Goal: Task Accomplishment & Management: Complete application form

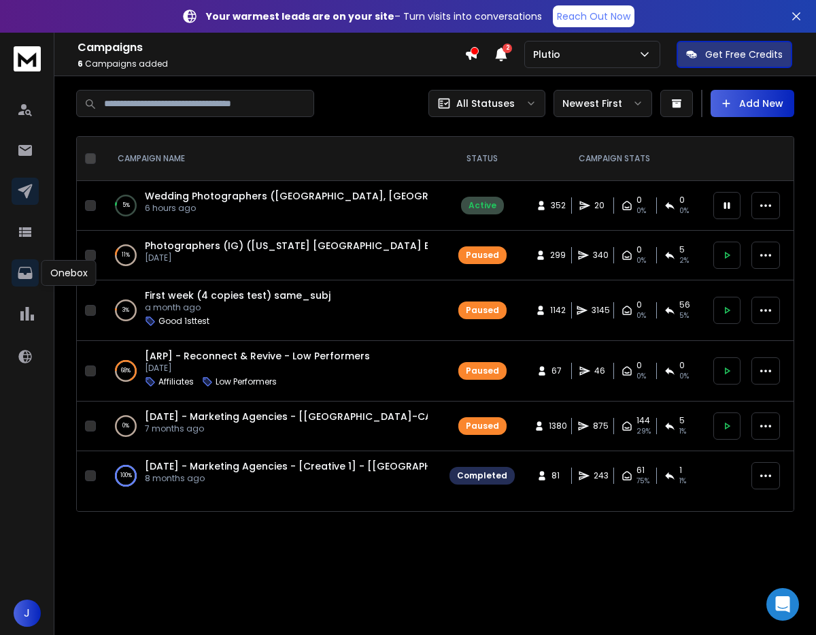
click at [27, 275] on icon at bounding box center [25, 273] width 14 height 12
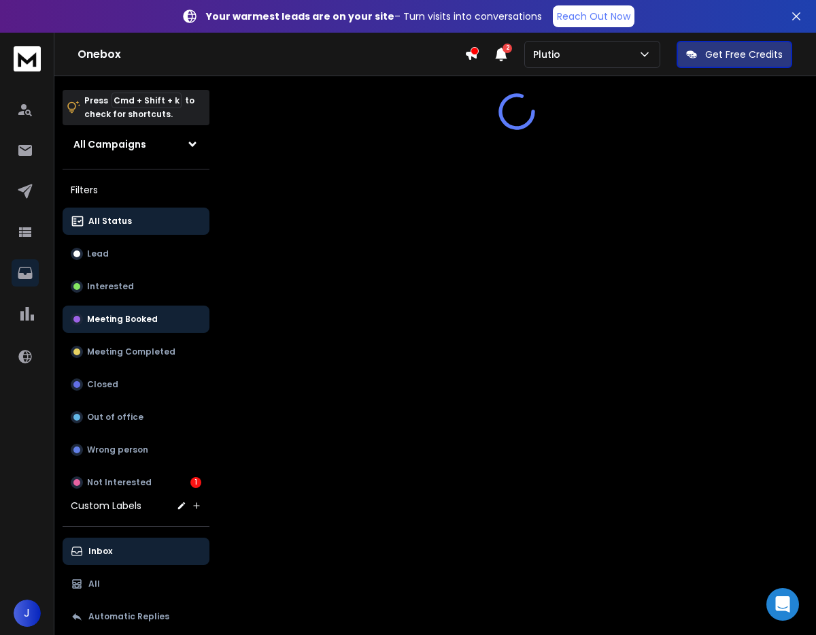
click at [132, 330] on button "Meeting Booked" at bounding box center [136, 318] width 147 height 27
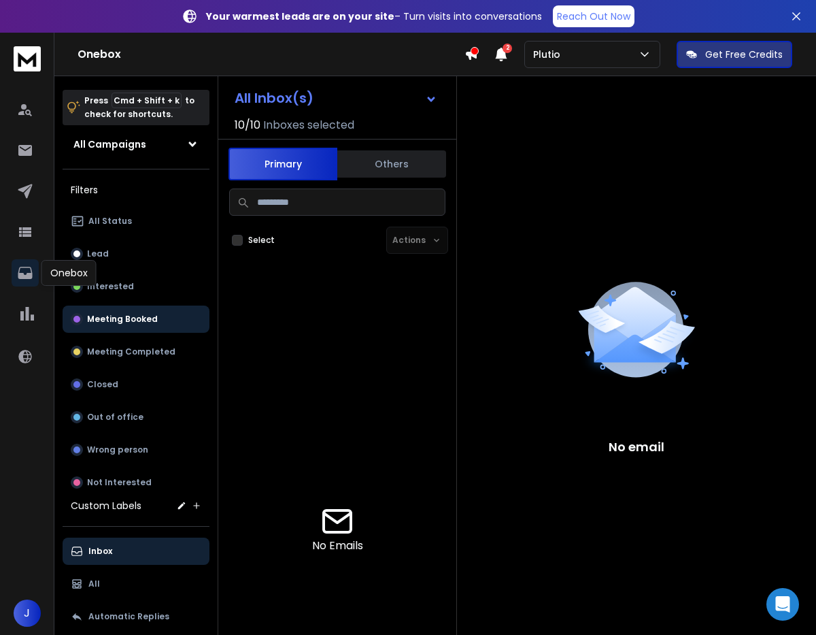
click at [27, 281] on link at bounding box center [25, 272] width 27 height 27
click at [22, 272] on icon at bounding box center [25, 273] width 16 height 16
click at [84, 549] on div "Inbox" at bounding box center [91, 551] width 41 height 16
click at [112, 560] on button "Inbox" at bounding box center [136, 550] width 147 height 27
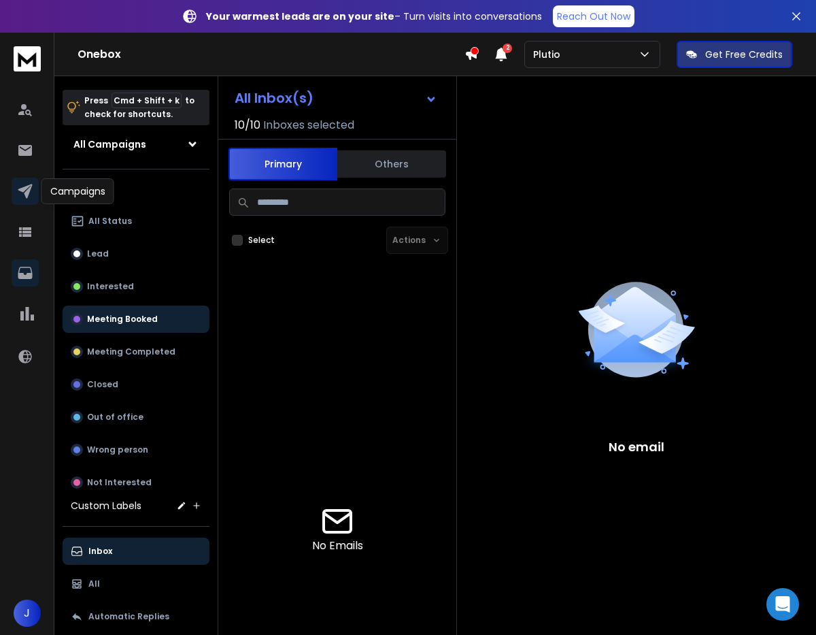
click at [21, 185] on icon at bounding box center [25, 191] width 16 height 16
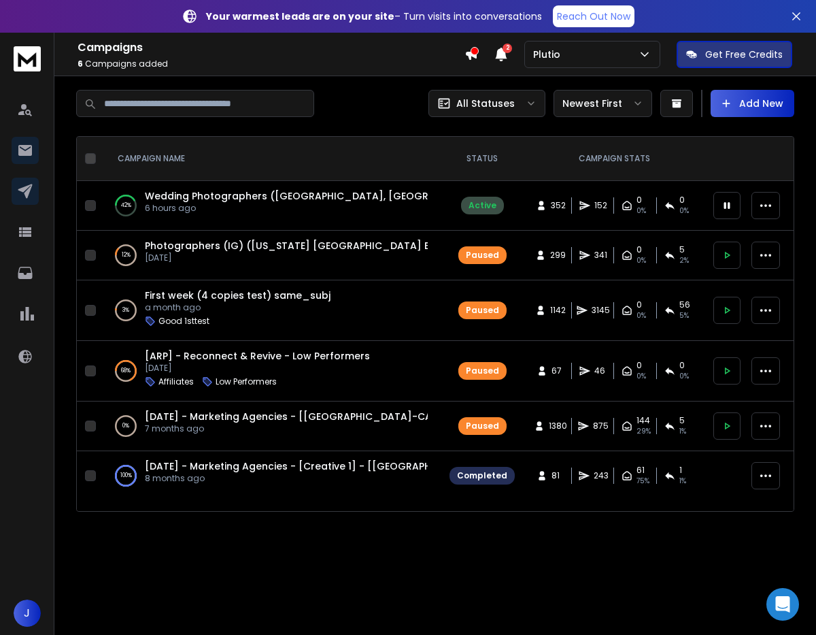
click at [20, 146] on icon at bounding box center [25, 150] width 14 height 11
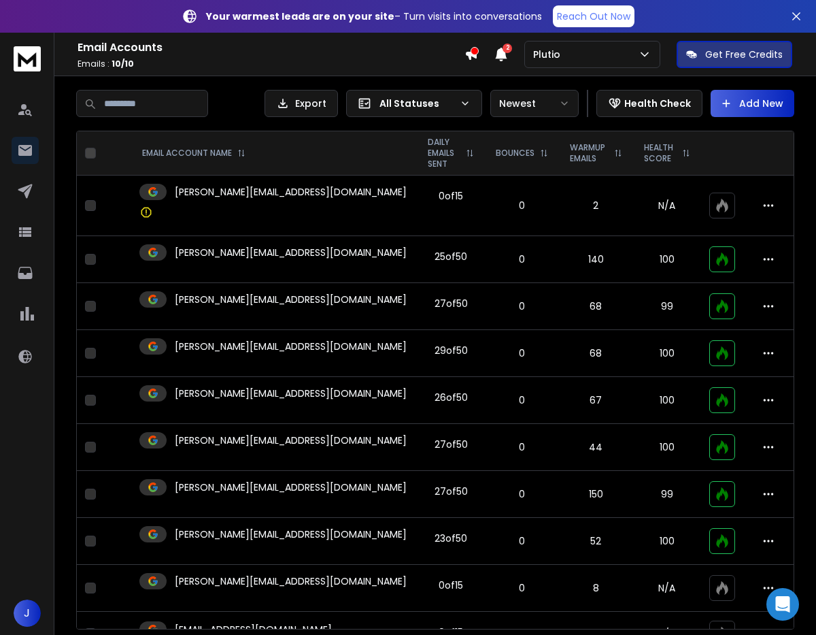
click at [17, 256] on div at bounding box center [27, 232] width 31 height 288
click at [17, 265] on icon at bounding box center [25, 273] width 16 height 16
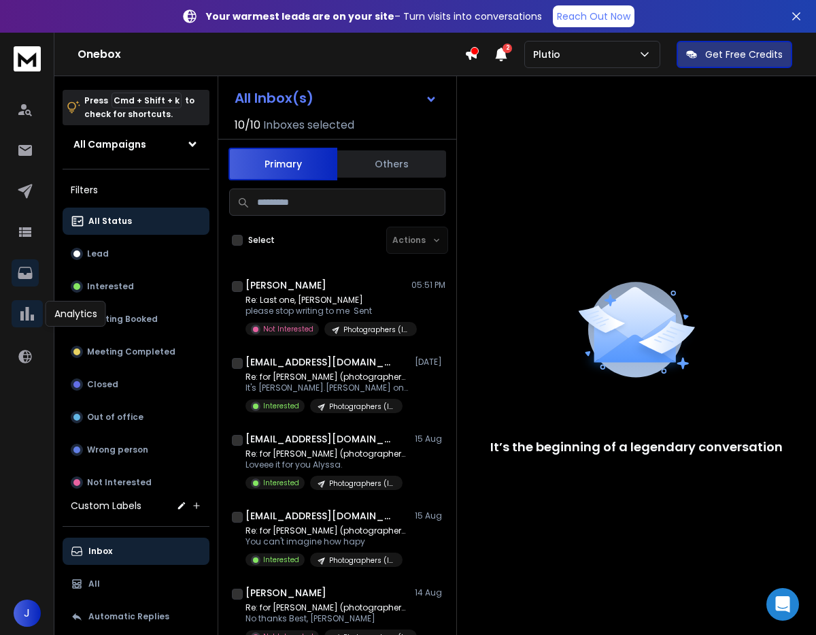
click at [33, 302] on link at bounding box center [27, 313] width 31 height 31
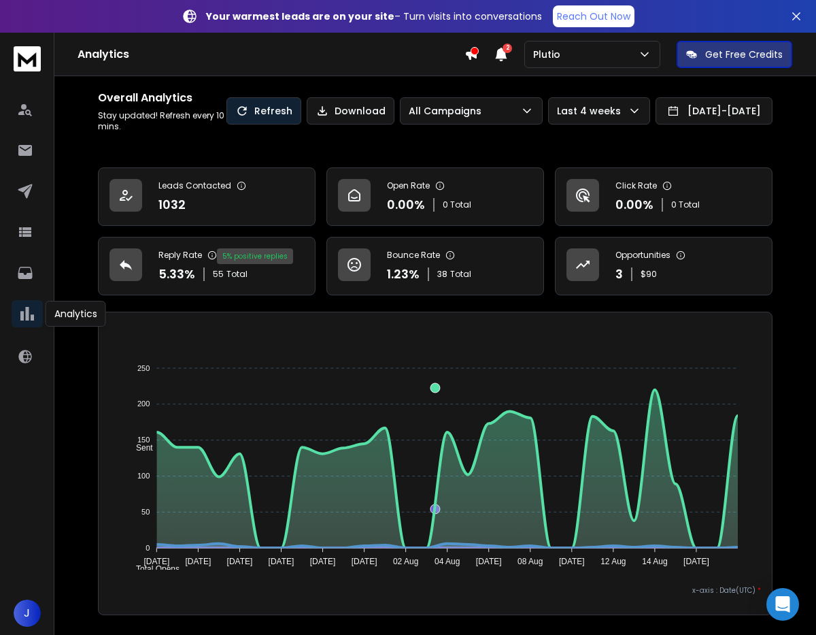
click at [235, 118] on icon at bounding box center [242, 111] width 14 height 14
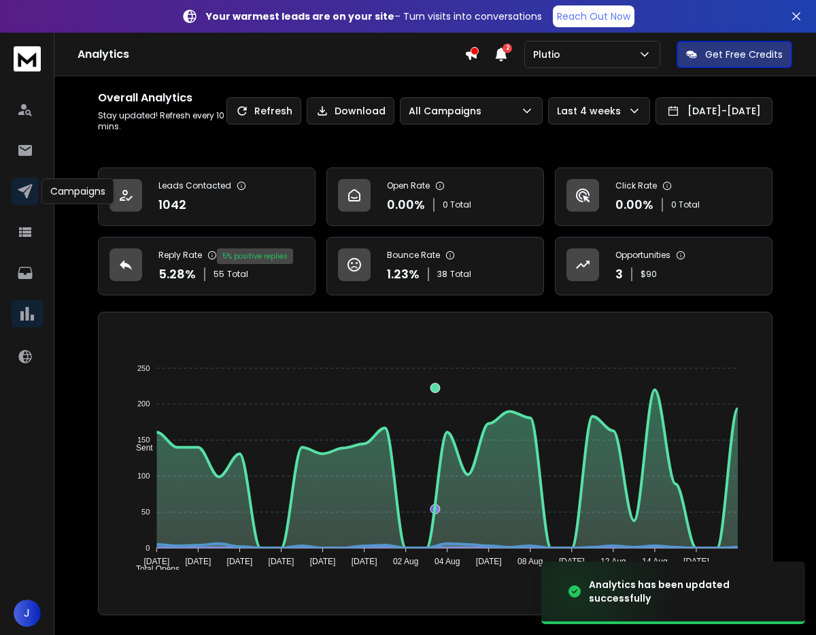
click at [33, 190] on link at bounding box center [25, 191] width 27 height 27
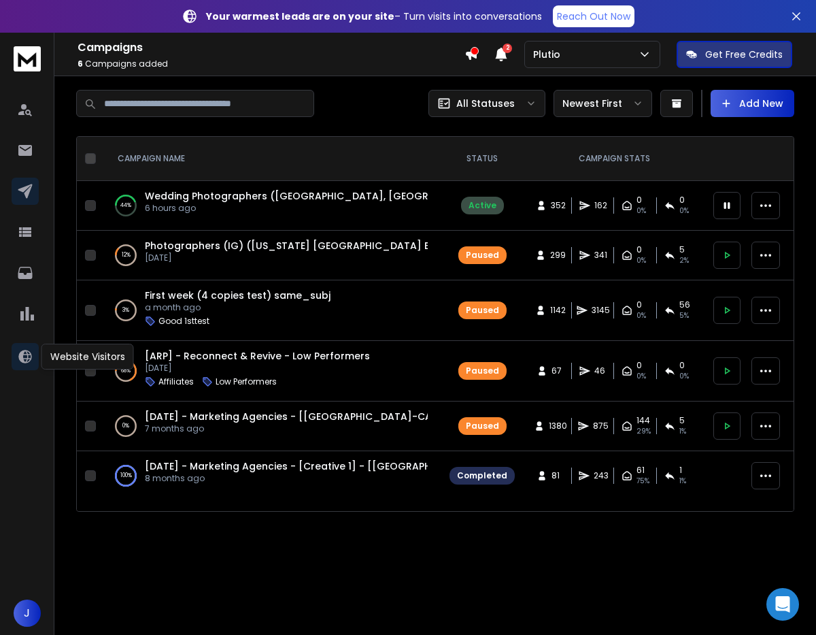
click at [37, 362] on link at bounding box center [25, 356] width 27 height 27
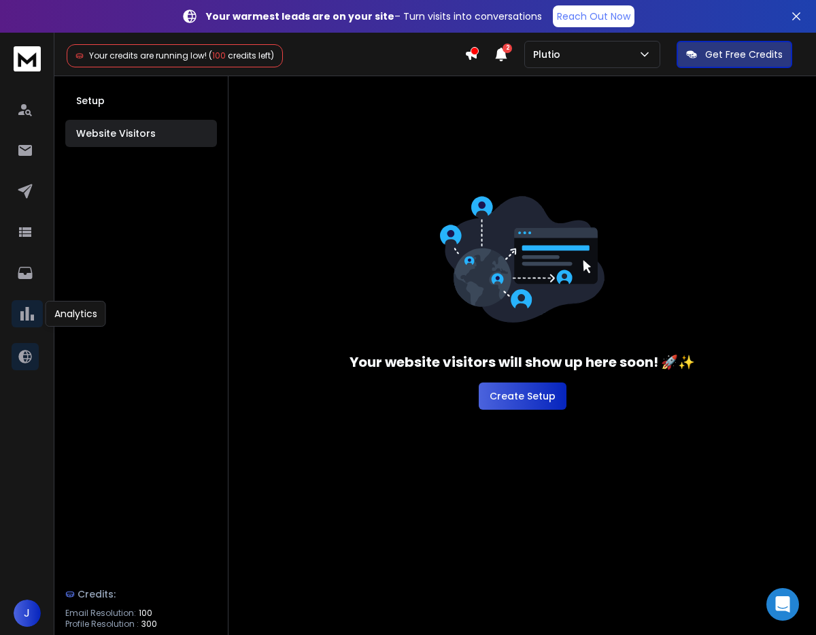
click at [25, 323] on icon at bounding box center [27, 313] width 20 height 20
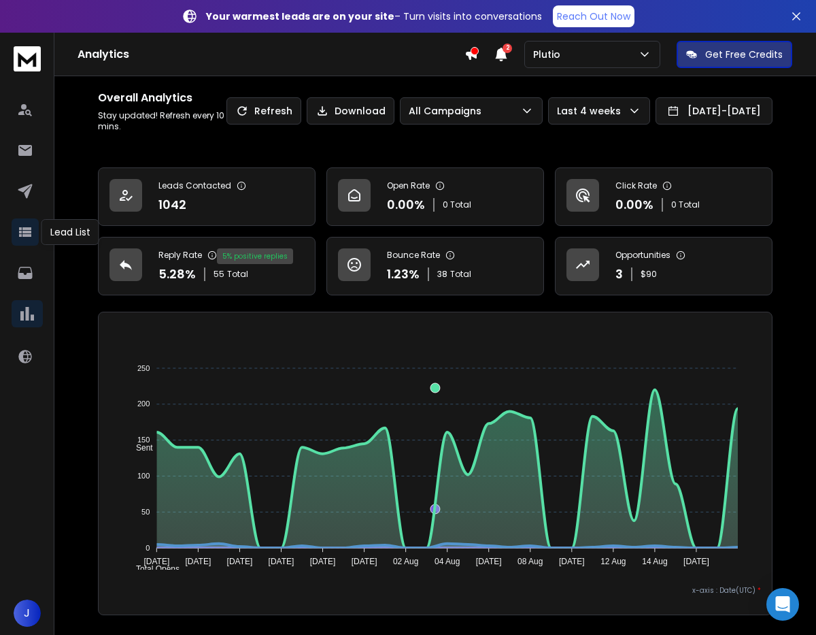
click at [24, 241] on link at bounding box center [25, 231] width 27 height 27
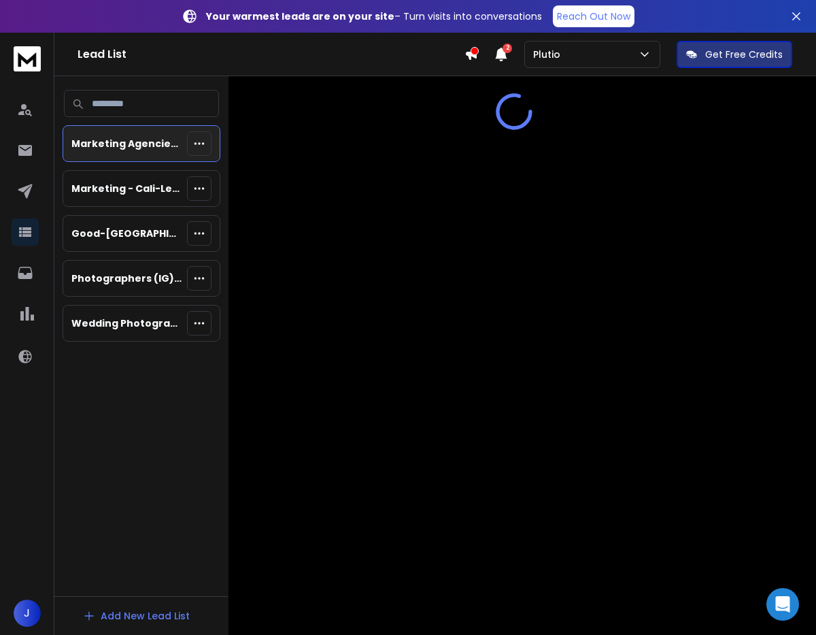
click at [23, 57] on img at bounding box center [27, 58] width 27 height 25
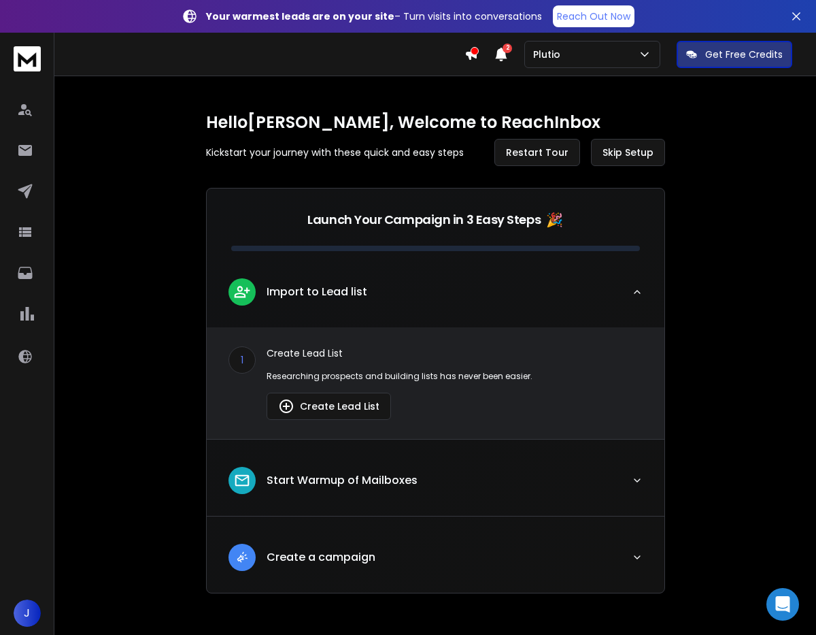
click at [428, 499] on button "Start Warmup of Mailboxes" at bounding box center [436, 486] width 458 height 60
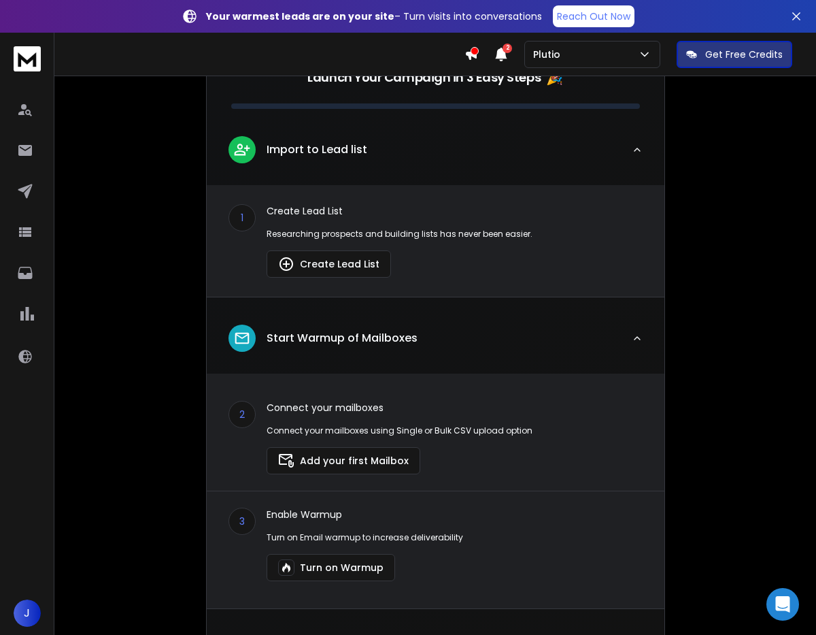
scroll to position [229, 0]
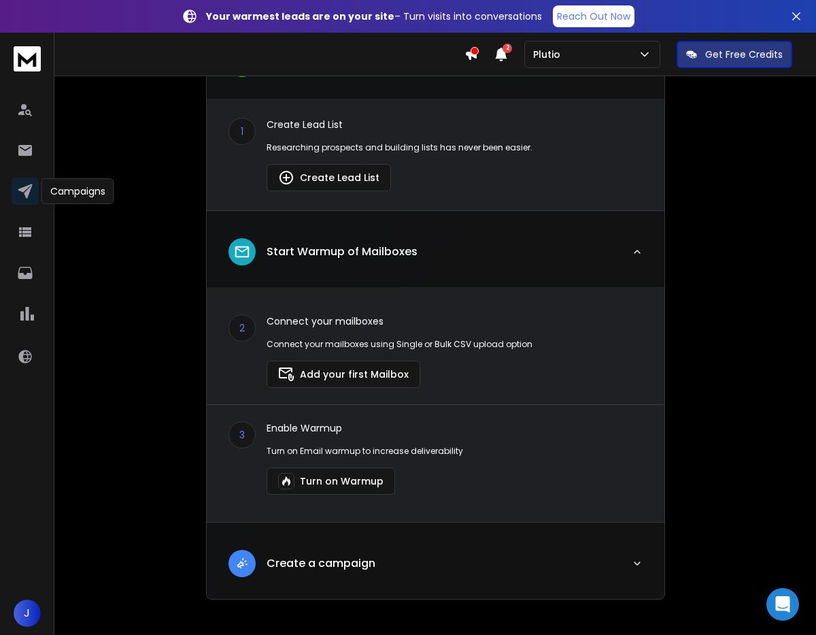
click at [32, 192] on icon at bounding box center [25, 191] width 16 height 16
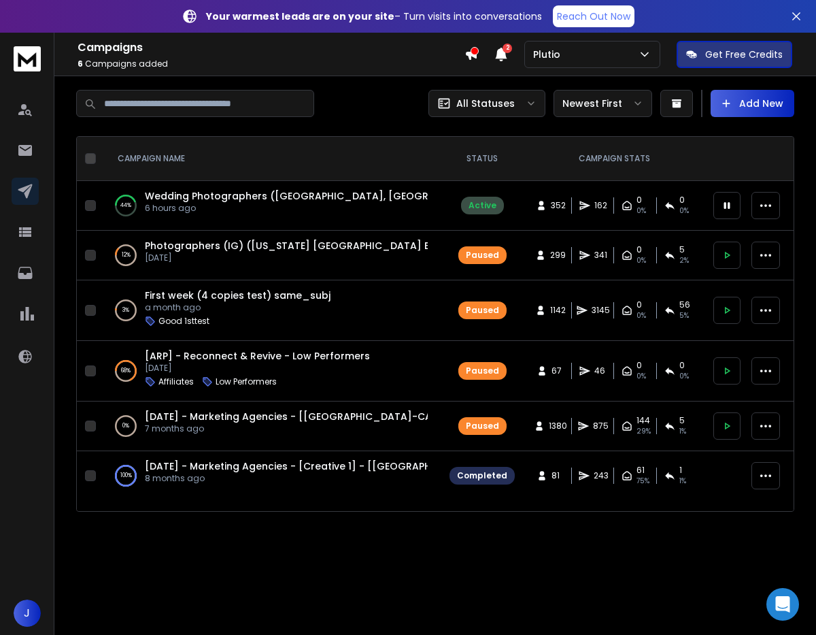
click at [741, 99] on button "Add New" at bounding box center [753, 103] width 84 height 27
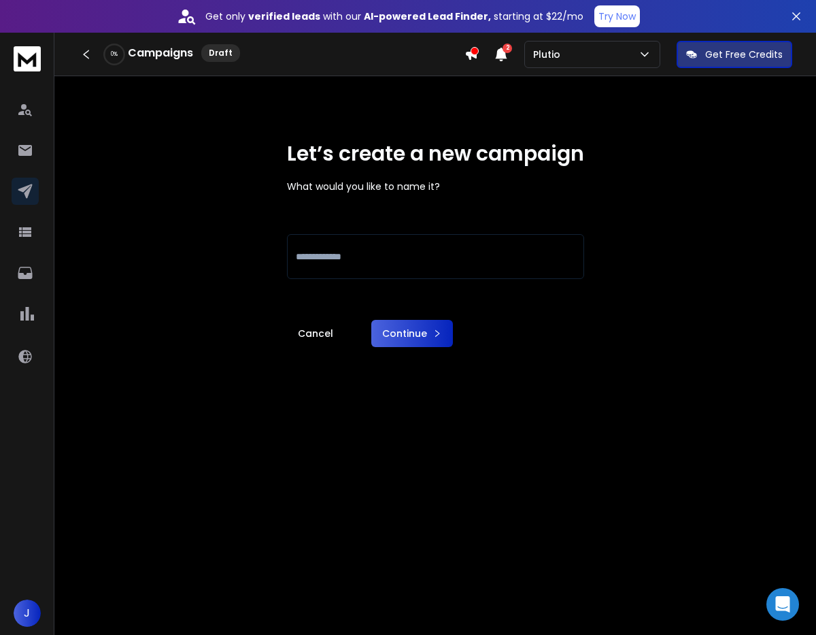
click at [435, 270] on input at bounding box center [435, 256] width 297 height 45
type input "**********"
click at [434, 344] on button "Continue" at bounding box center [412, 333] width 82 height 27
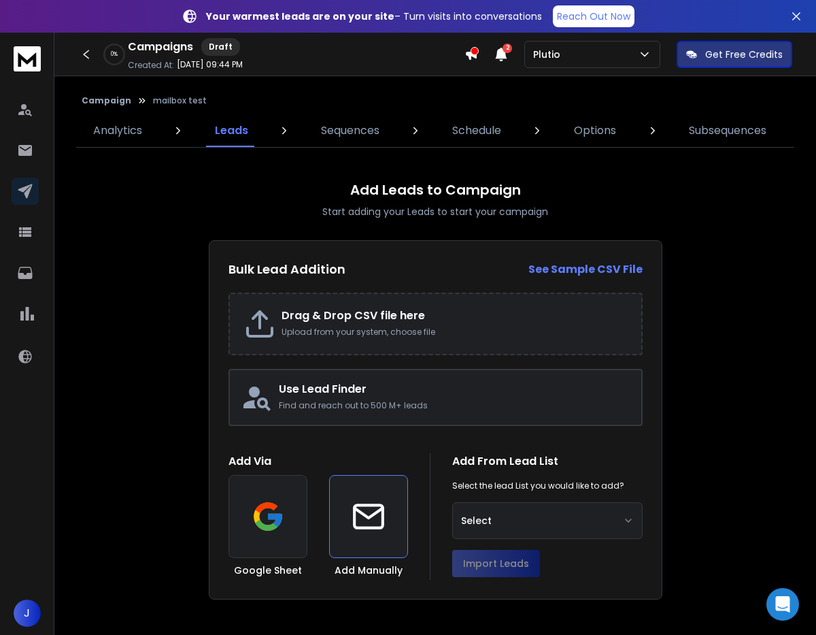
click at [375, 535] on icon at bounding box center [369, 516] width 34 height 41
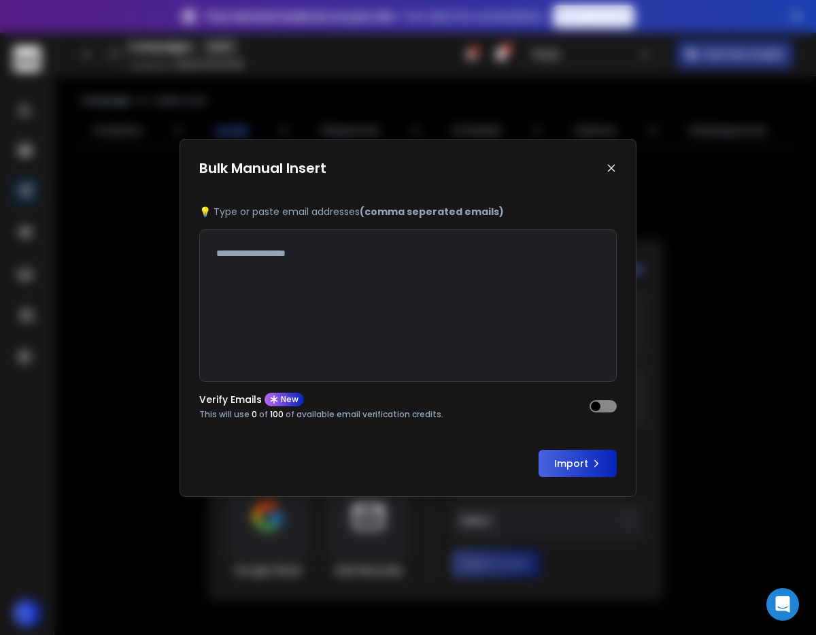
click at [316, 222] on div "💡 Type or paste email addresses (comma seperated emails)" at bounding box center [408, 293] width 418 height 177
click at [316, 260] on textarea at bounding box center [408, 305] width 418 height 152
paste textarea "**********"
click at [434, 254] on textarea "**********" at bounding box center [408, 305] width 418 height 152
paste textarea "**********"
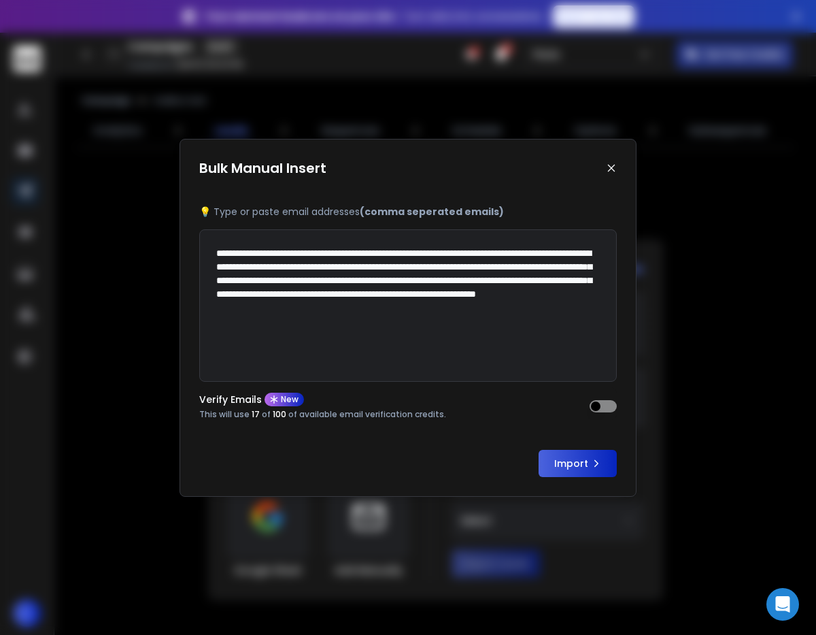
type textarea "**********"
click at [577, 456] on button "Import" at bounding box center [578, 463] width 78 height 27
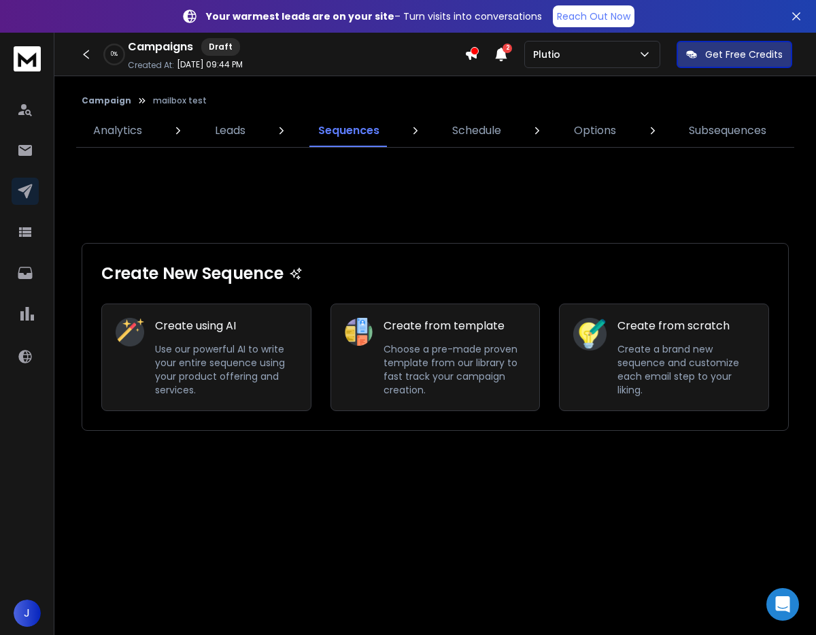
click at [605, 376] on div at bounding box center [589, 357] width 33 height 79
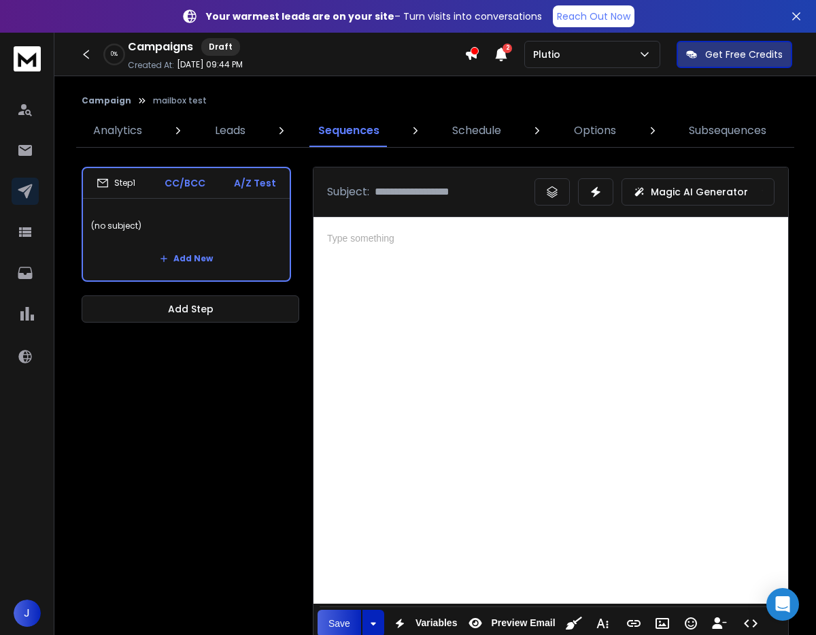
click at [400, 193] on input at bounding box center [448, 192] width 146 height 16
type input "****"
click at [377, 246] on div at bounding box center [551, 407] width 475 height 381
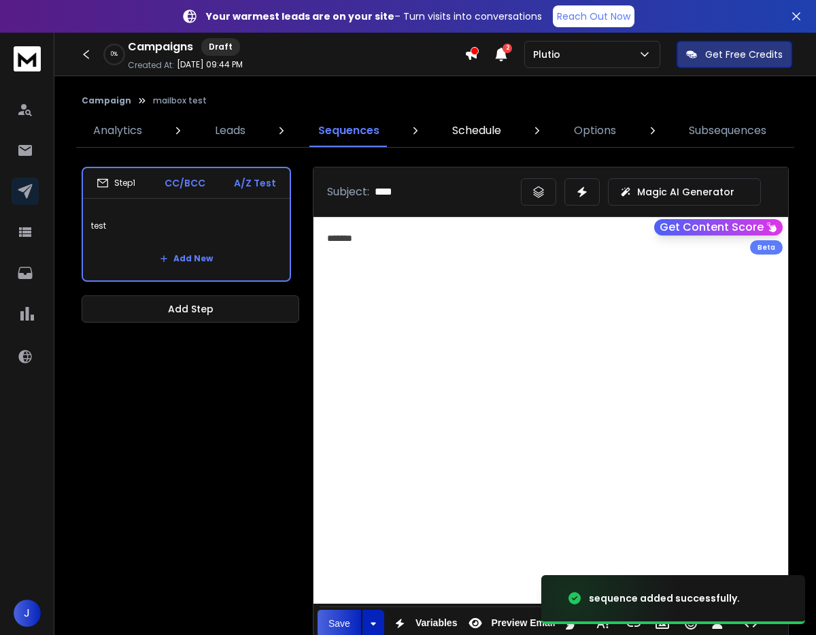
click at [475, 122] on link "Schedule" at bounding box center [476, 130] width 65 height 33
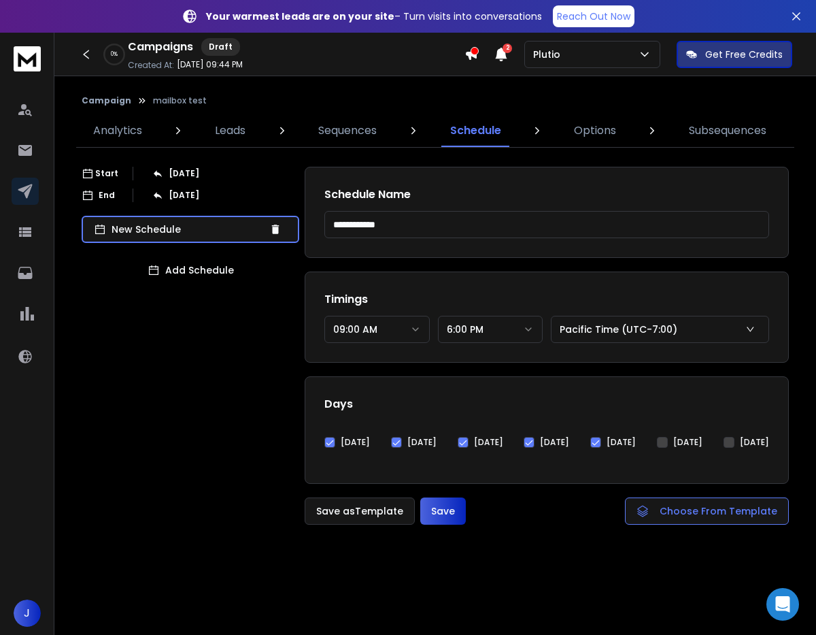
click at [444, 507] on button "Save" at bounding box center [443, 510] width 46 height 27
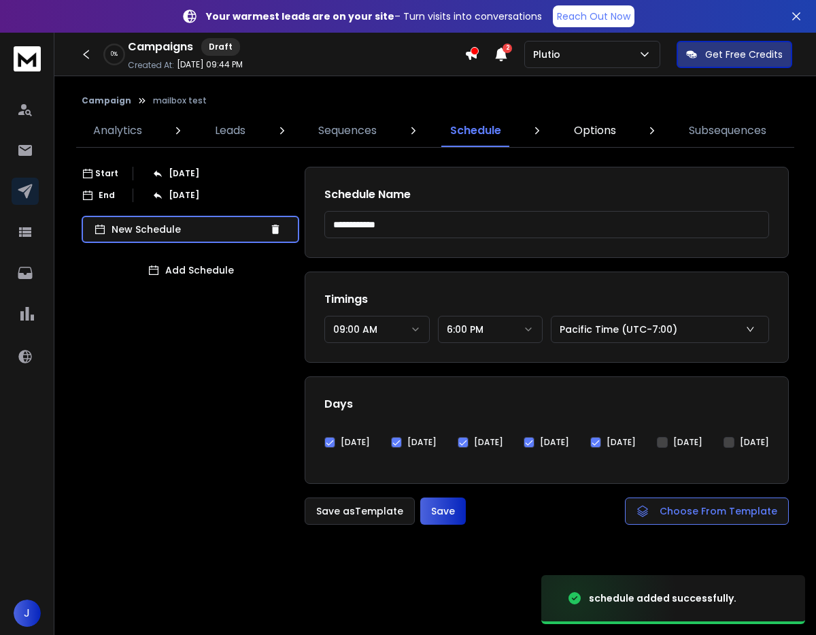
click at [609, 120] on link "Options" at bounding box center [595, 130] width 58 height 33
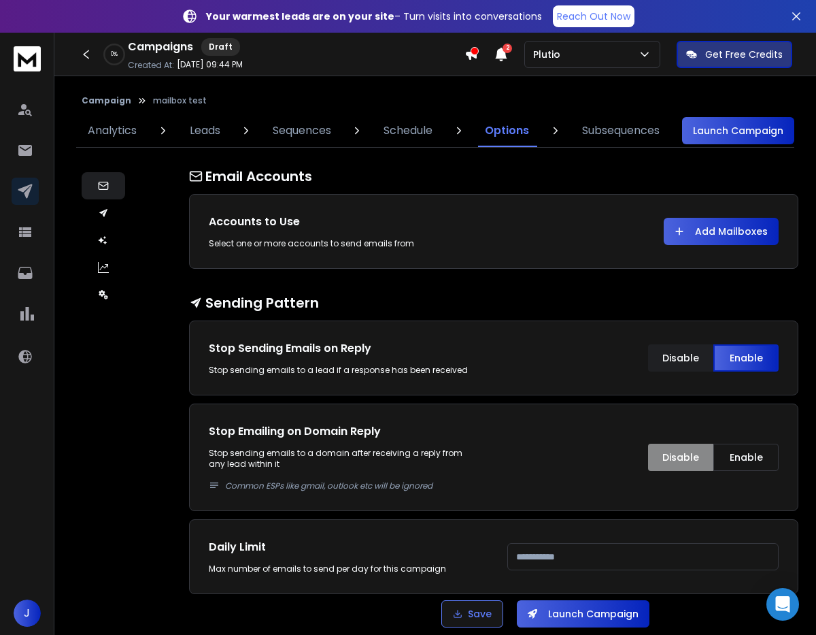
click at [690, 235] on button "Add Mailboxes" at bounding box center [721, 231] width 115 height 27
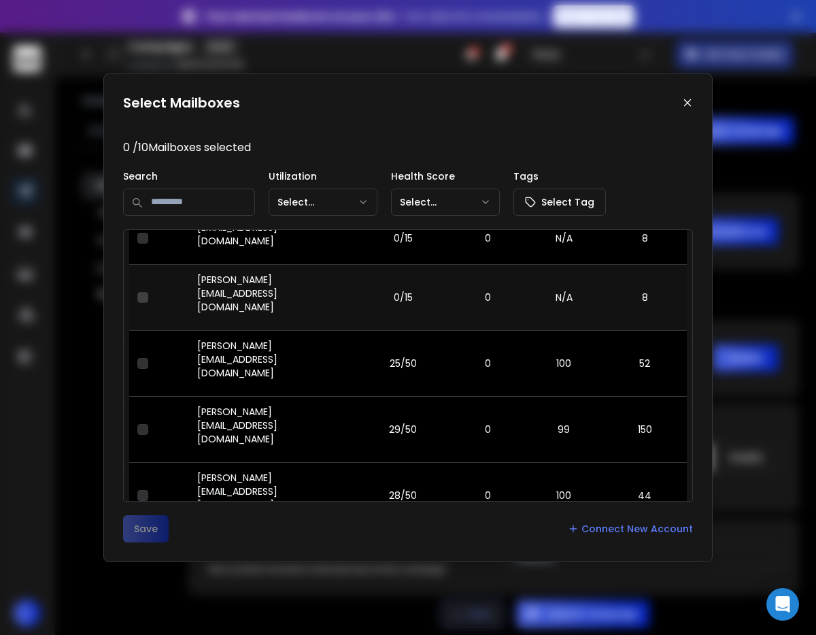
scroll to position [63, 0]
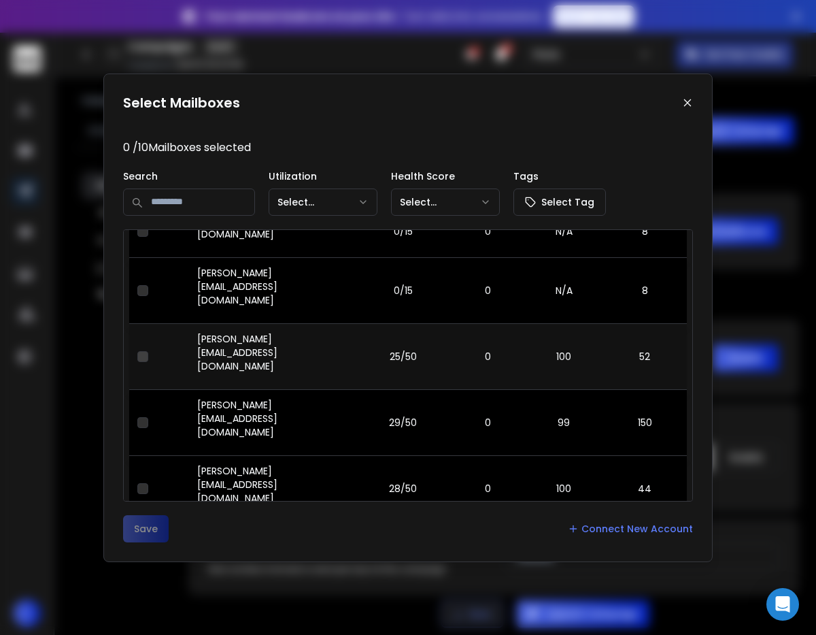
click at [147, 351] on button "button" at bounding box center [142, 356] width 11 height 11
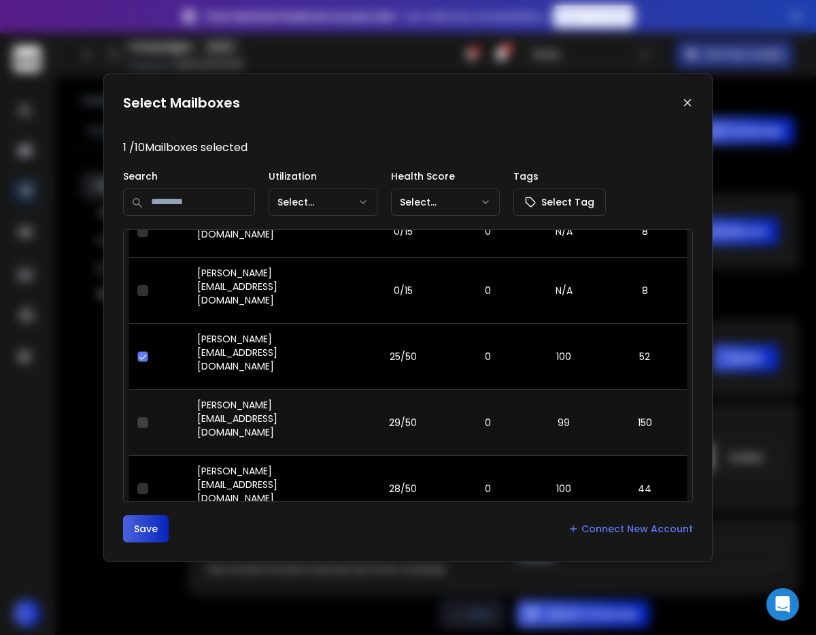
click at [139, 417] on button "button" at bounding box center [142, 422] width 11 height 11
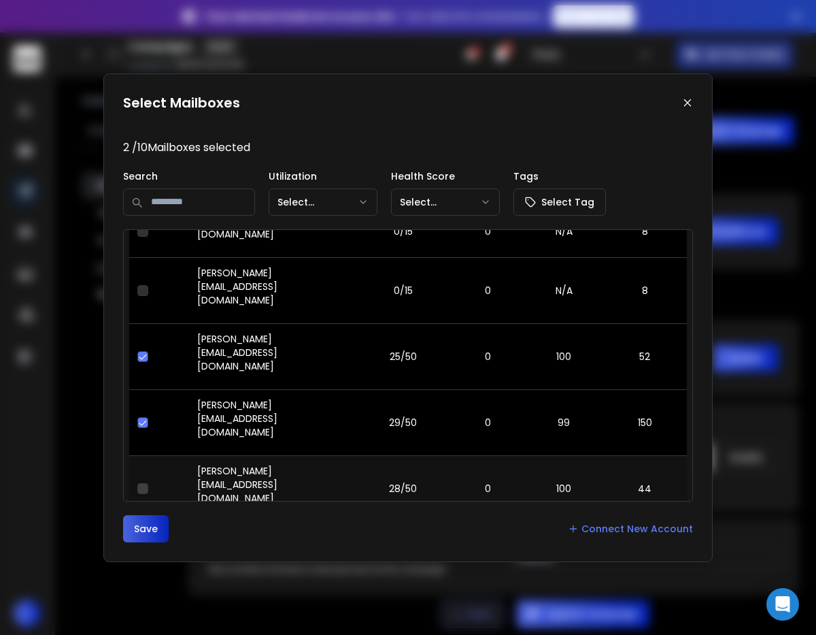
click at [141, 483] on button "button" at bounding box center [142, 488] width 11 height 11
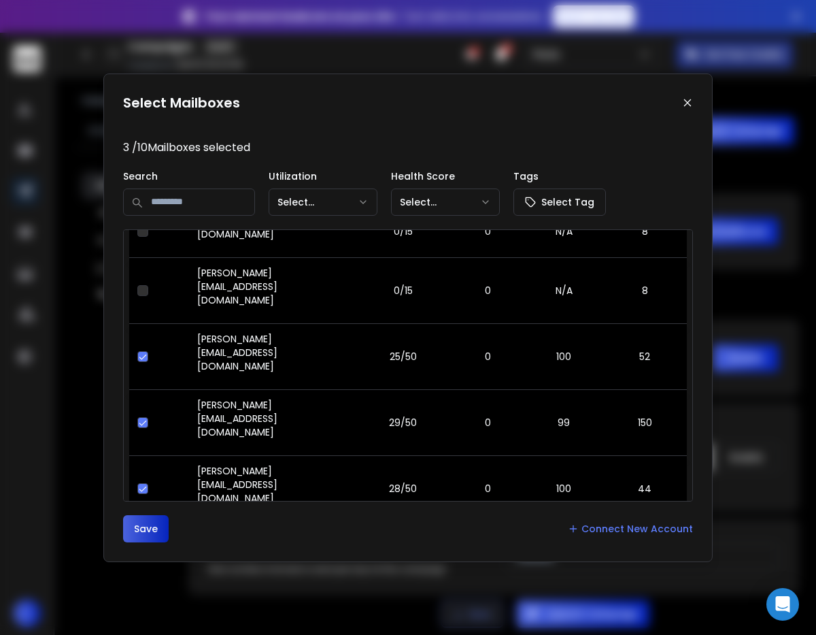
click at [139, 549] on button "button" at bounding box center [142, 554] width 11 height 11
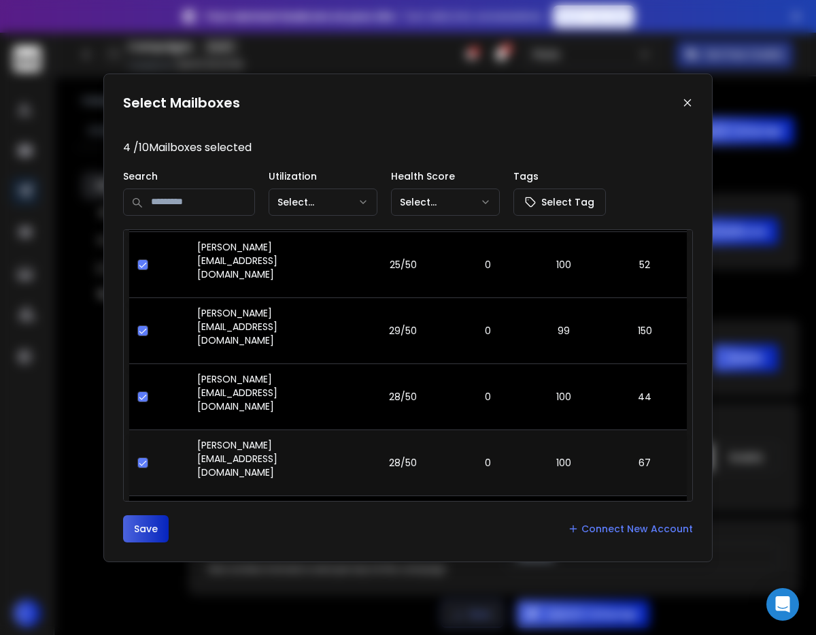
scroll to position [225, 0]
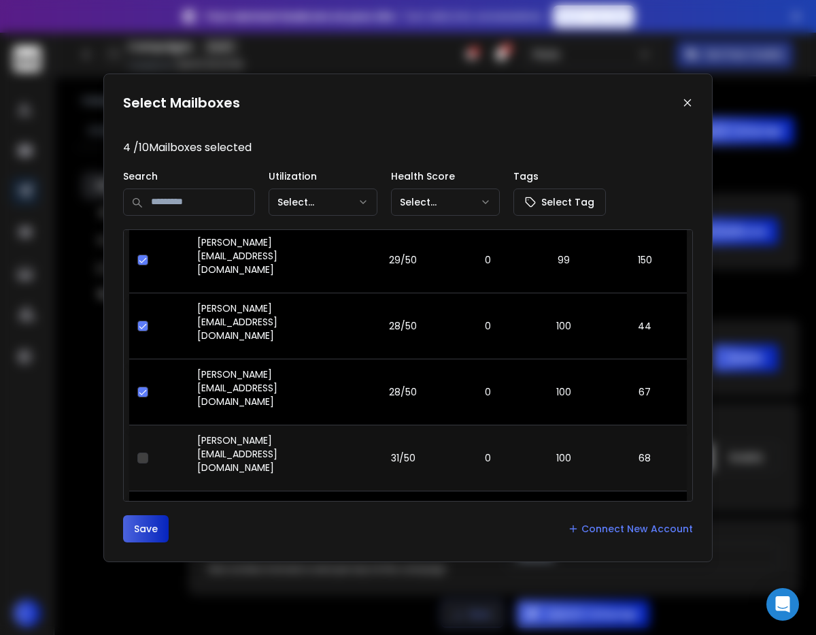
click at [145, 452] on button "button" at bounding box center [142, 457] width 11 height 11
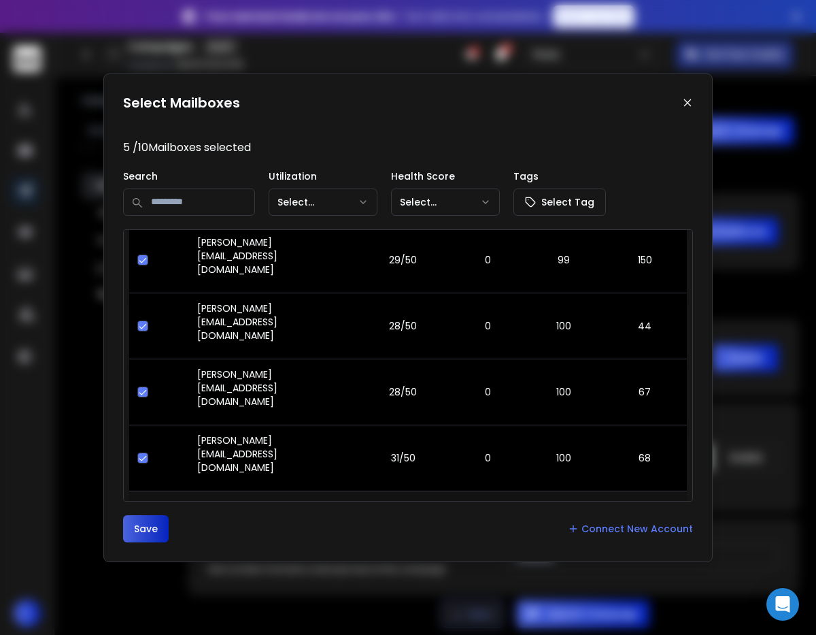
click at [140, 518] on button "button" at bounding box center [142, 523] width 11 height 11
click at [143, 584] on button "button" at bounding box center [142, 589] width 11 height 11
click at [160, 522] on button "Save" at bounding box center [146, 528] width 46 height 27
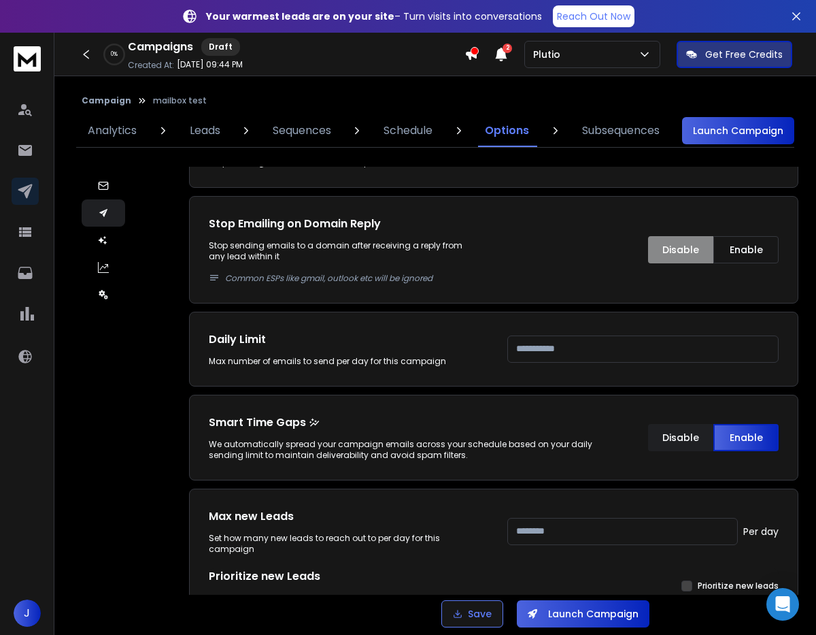
scroll to position [580, 0]
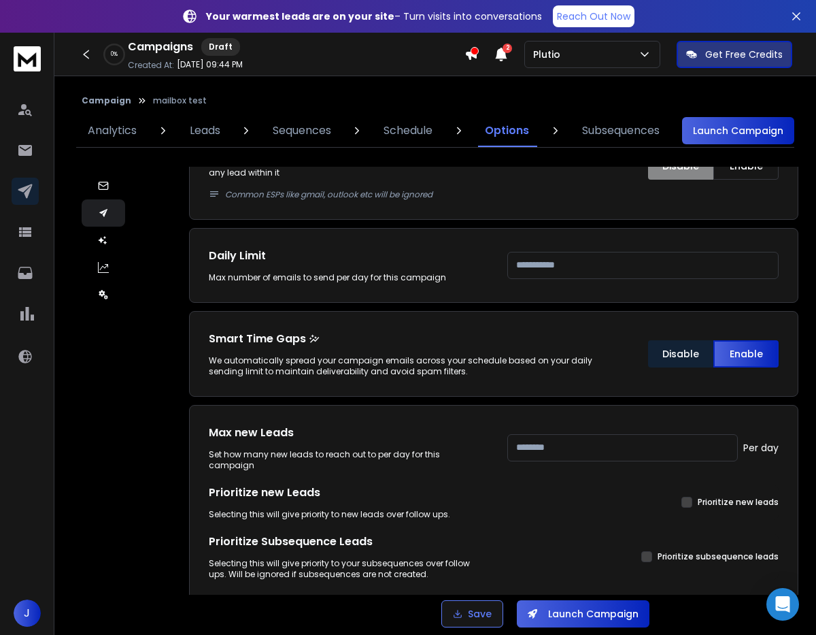
click at [681, 350] on button "Disable" at bounding box center [680, 353] width 65 height 27
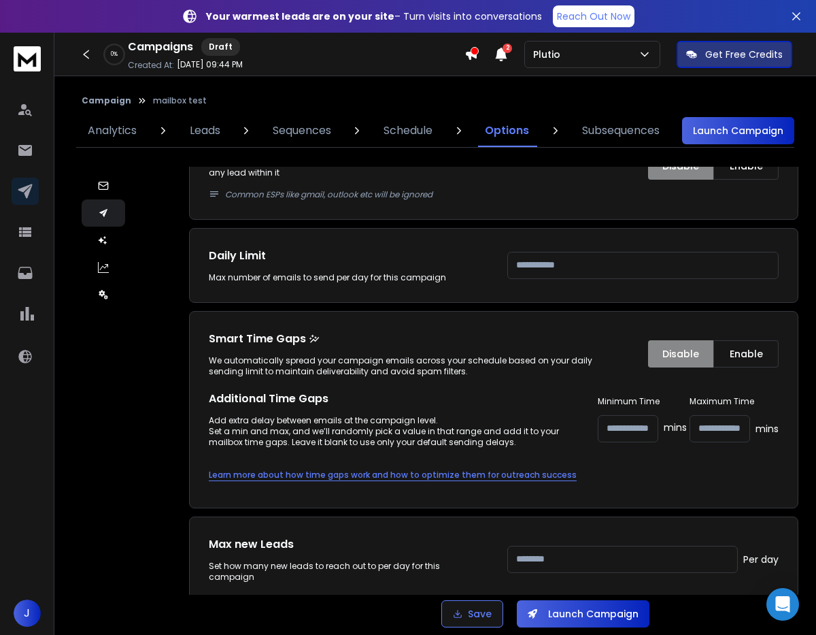
click at [633, 426] on input "*" at bounding box center [628, 428] width 61 height 27
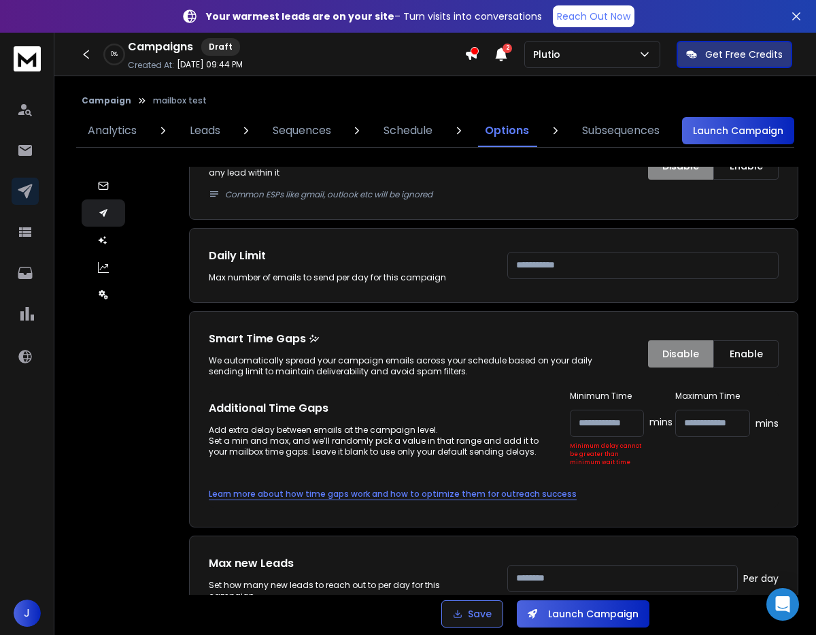
type input "*"
click at [737, 424] on input "*" at bounding box center [712, 422] width 75 height 27
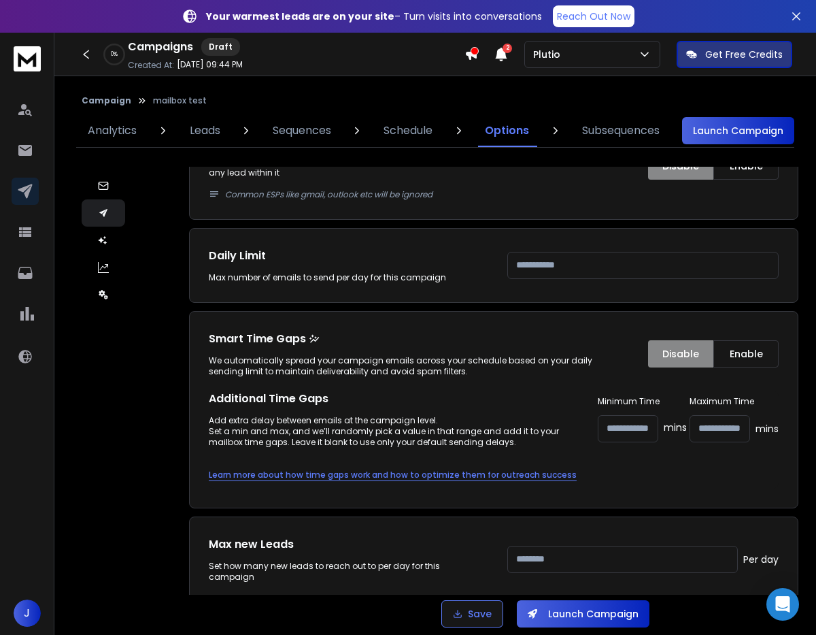
type input "*"
click at [638, 432] on input "*" at bounding box center [628, 428] width 61 height 27
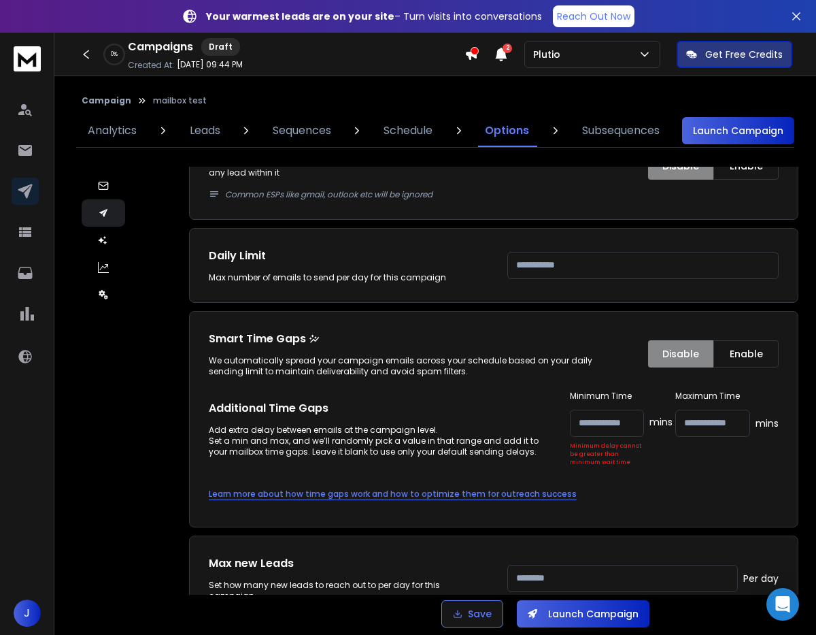
click at [733, 422] on input "*" at bounding box center [712, 422] width 75 height 27
type input "*"
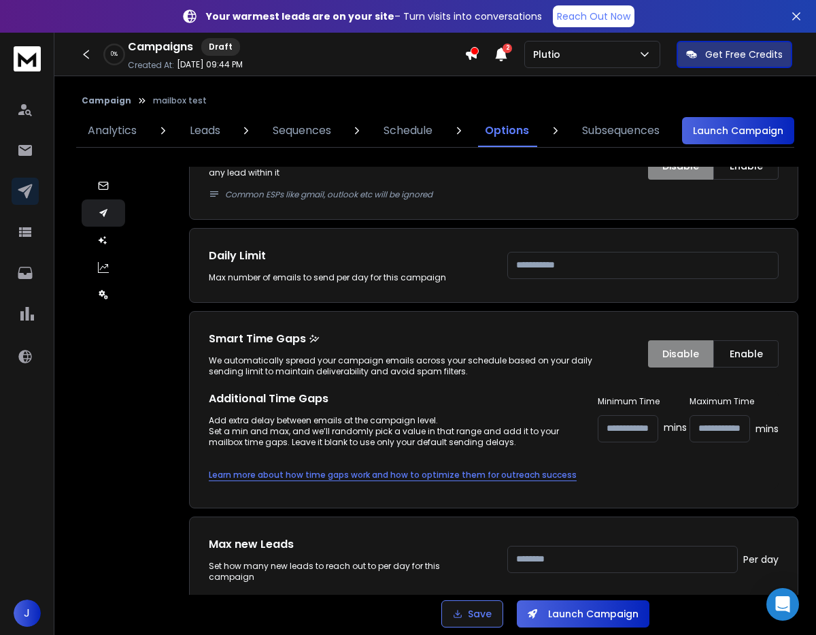
type input "*"
click at [630, 427] on input "*" at bounding box center [628, 428] width 61 height 27
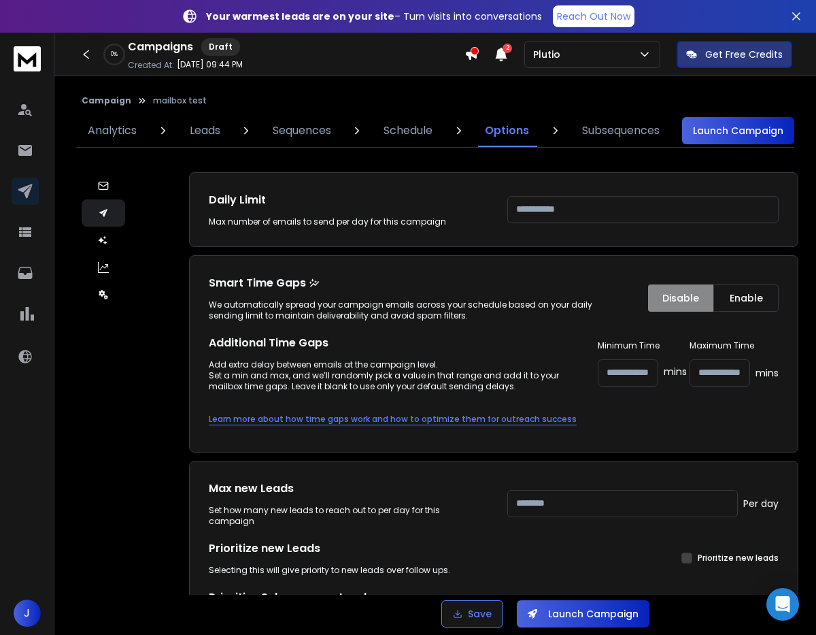
scroll to position [465, 0]
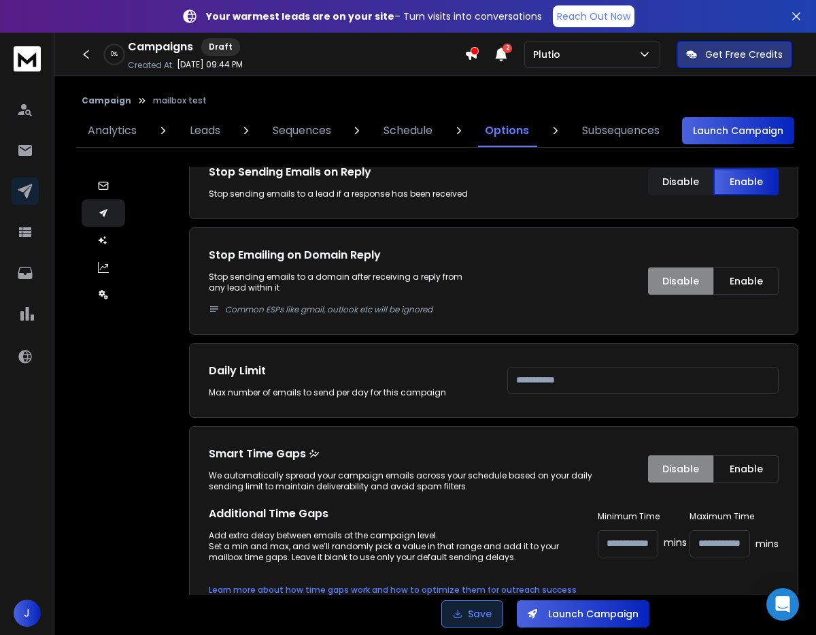
type input "*"
click at [490, 614] on button "Save" at bounding box center [472, 613] width 62 height 27
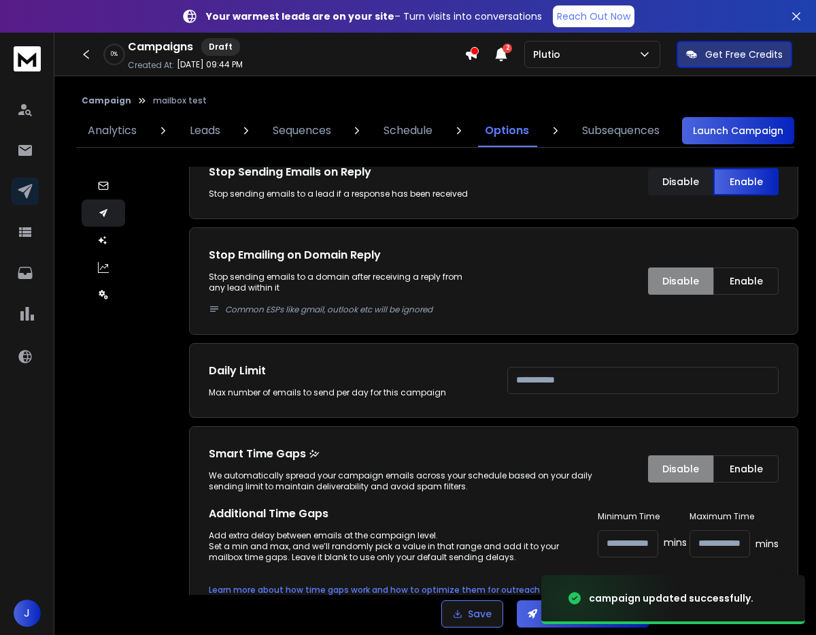
click at [231, 138] on div "Analytics Leads Sequences Schedule Options Subsequences" at bounding box center [373, 130] width 595 height 33
click at [426, 137] on p "Schedule" at bounding box center [408, 130] width 49 height 16
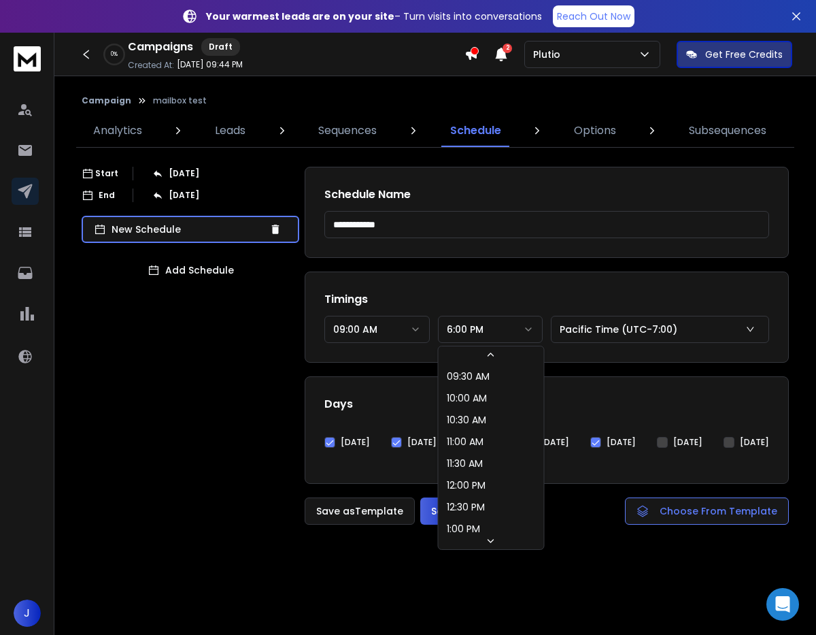
click at [482, 331] on button "6:00 PM" at bounding box center [490, 329] width 105 height 27
click at [518, 333] on button "3:00 PM" at bounding box center [490, 329] width 105 height 27
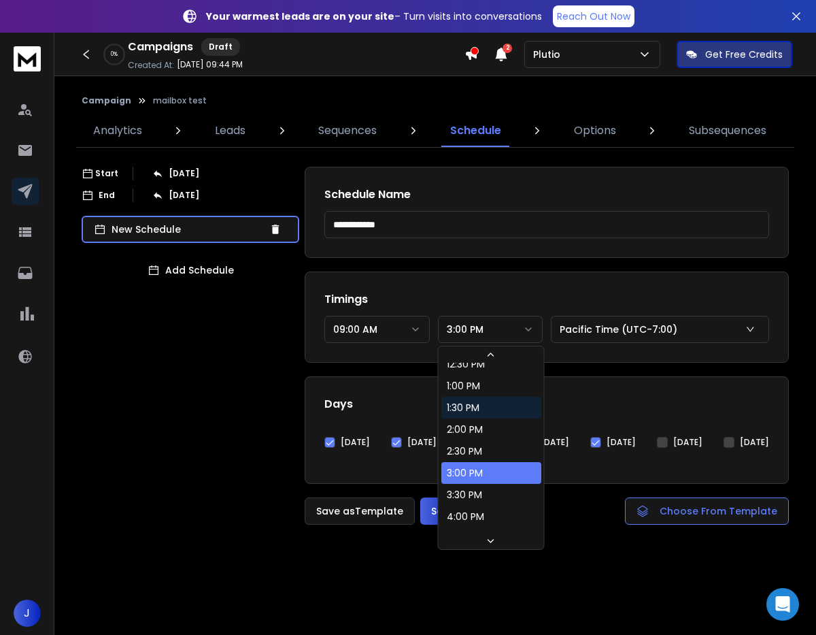
scroll to position [146, 0]
select select "********"
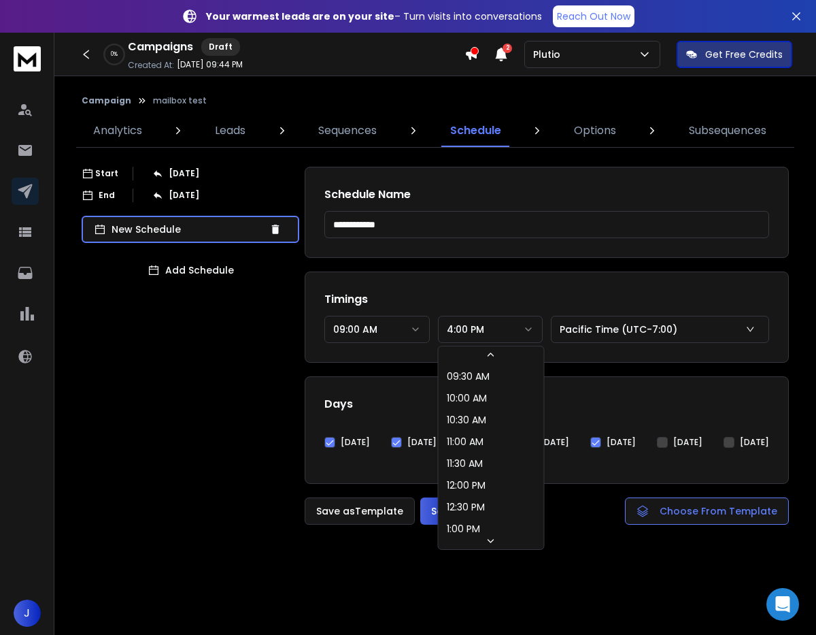
click at [513, 337] on button "4:00 PM" at bounding box center [490, 329] width 105 height 27
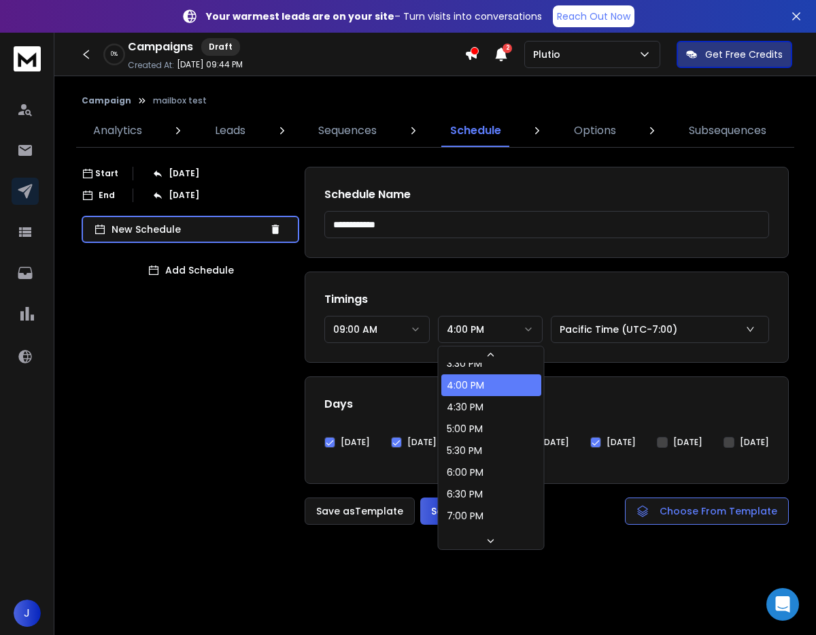
scroll to position [276, 0]
click at [595, 363] on div "**********" at bounding box center [547, 346] width 484 height 358
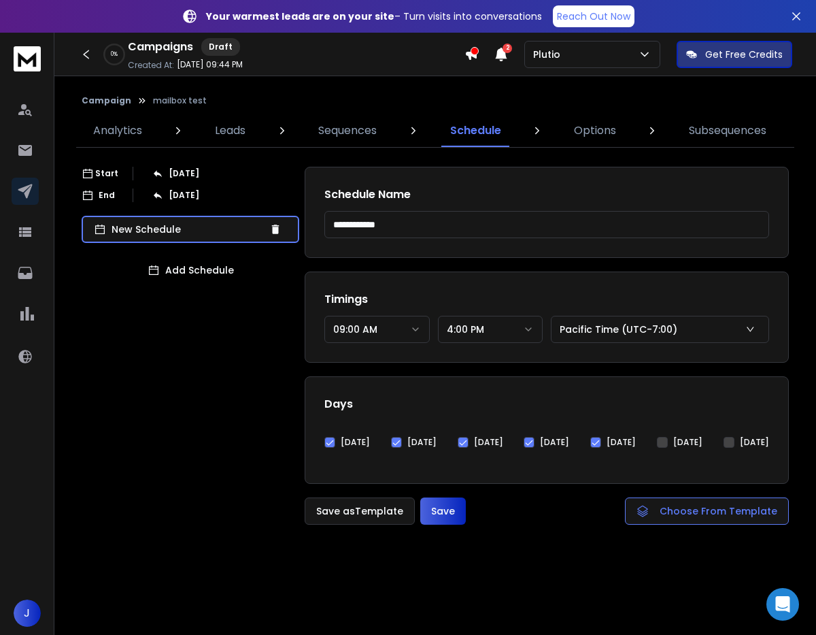
click at [455, 513] on button "Save" at bounding box center [443, 510] width 46 height 27
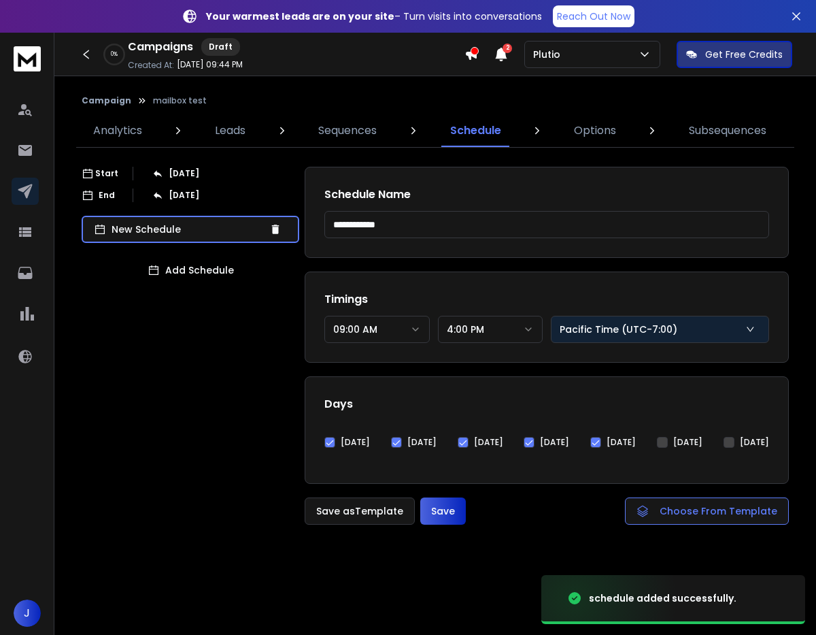
click at [589, 324] on p "Pacific Time (UTC-7:00)" at bounding box center [621, 329] width 123 height 14
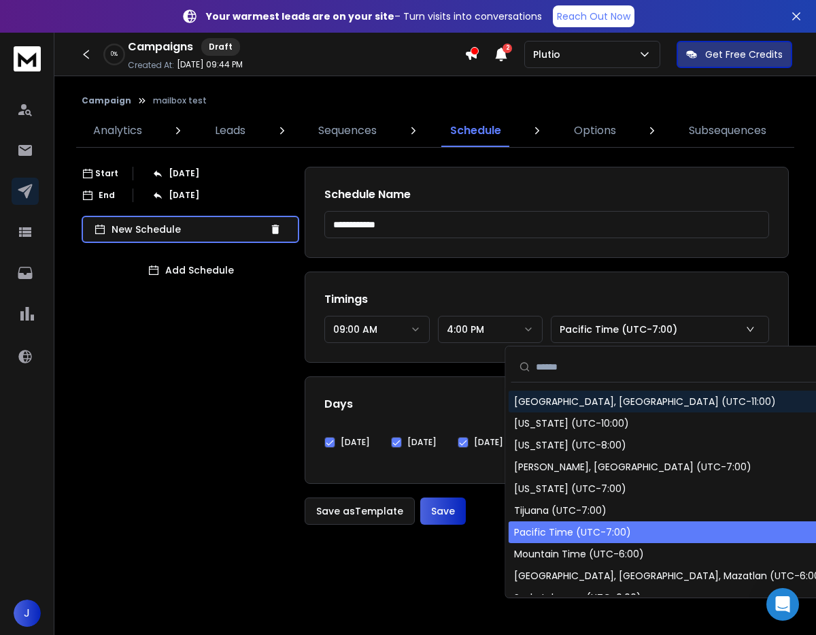
type input "*"
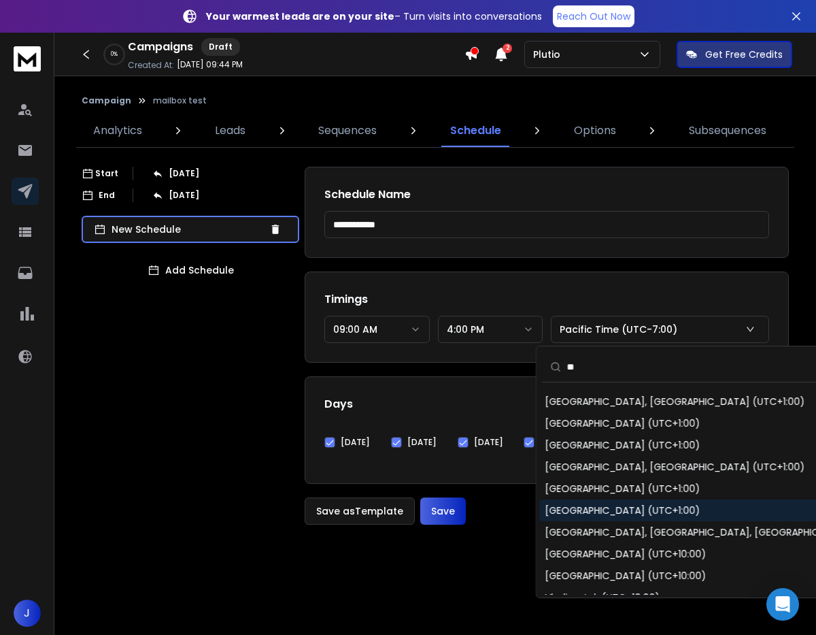
type input "**"
click at [594, 503] on div "West Central Africa (UTC+1:00)" at bounding box center [622, 510] width 155 height 14
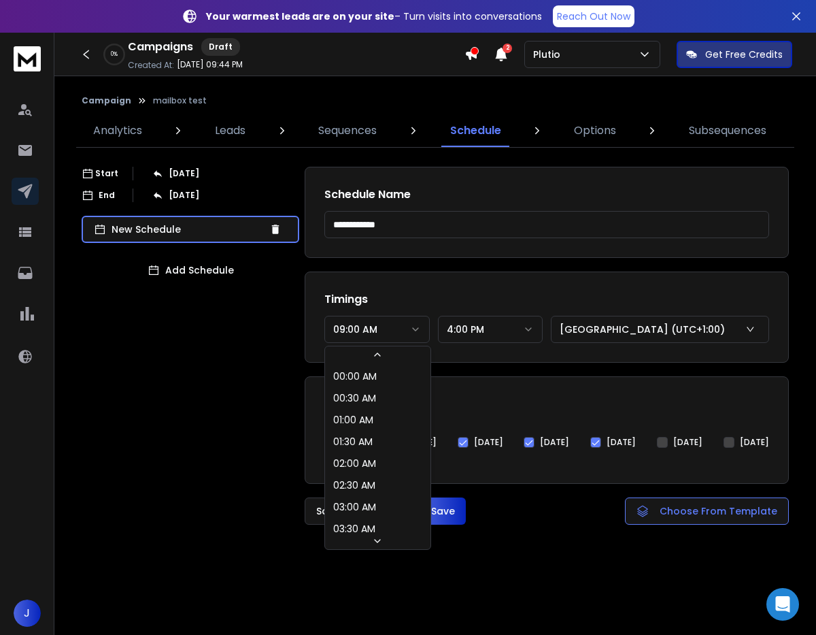
click at [420, 335] on button "09:00 AM" at bounding box center [376, 329] width 105 height 27
select select "********"
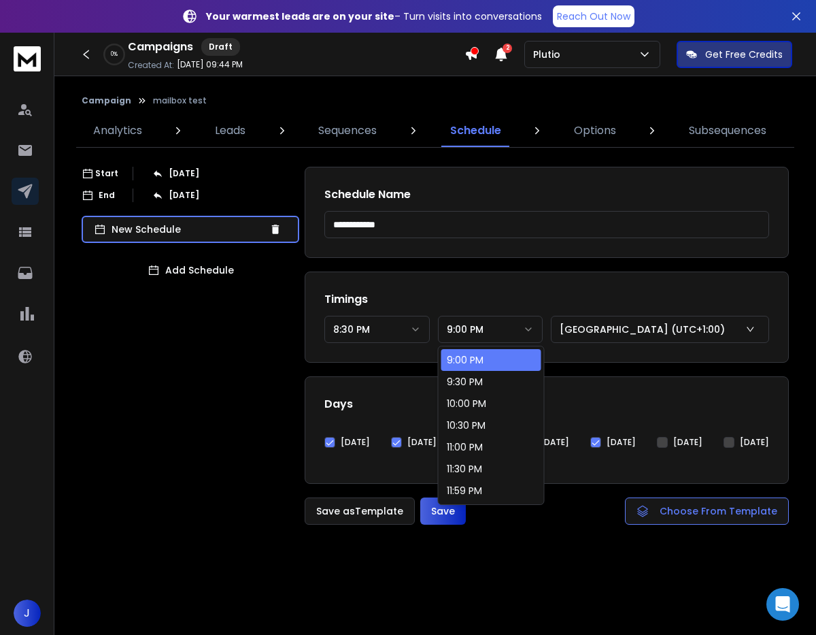
click at [488, 331] on button "9:00 PM" at bounding box center [490, 329] width 105 height 27
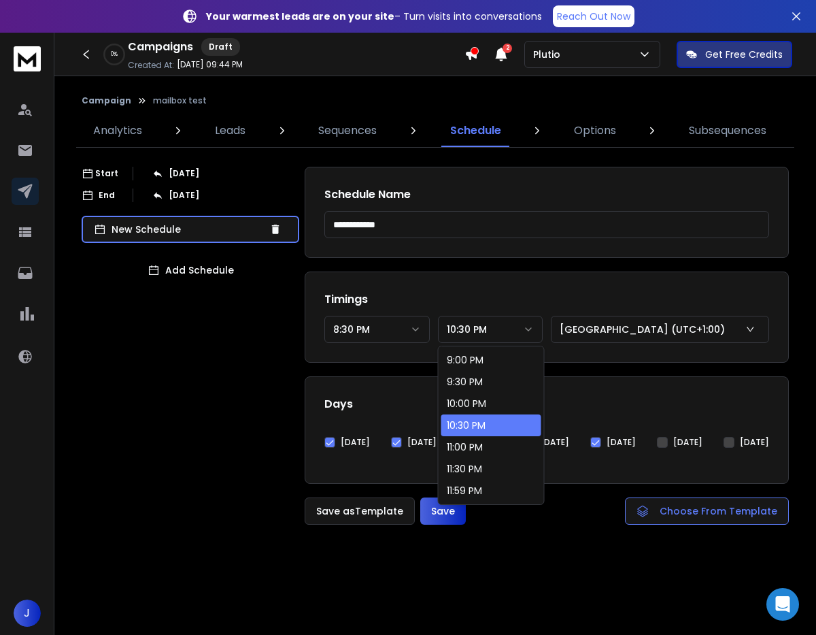
click at [504, 339] on button "10:30 PM" at bounding box center [490, 329] width 105 height 27
select select "********"
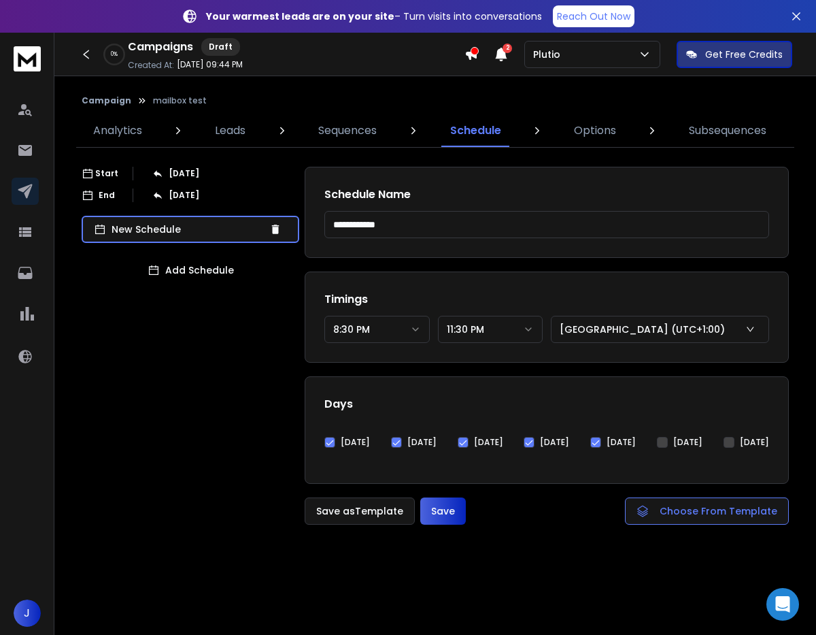
click at [441, 515] on button "Save" at bounding box center [443, 510] width 46 height 27
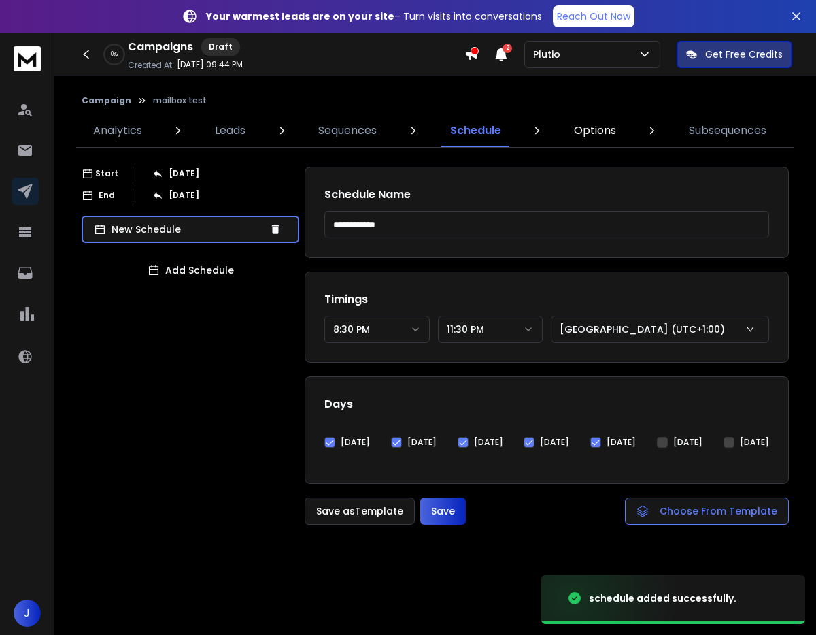
click at [598, 126] on p "Options" at bounding box center [595, 130] width 42 height 16
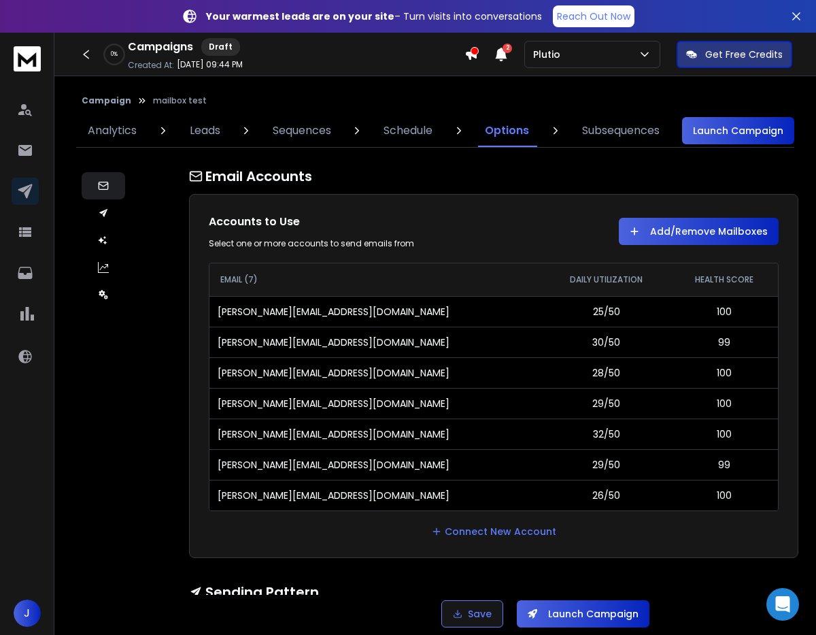
click at [564, 605] on button "Launch Campaign" at bounding box center [583, 613] width 133 height 27
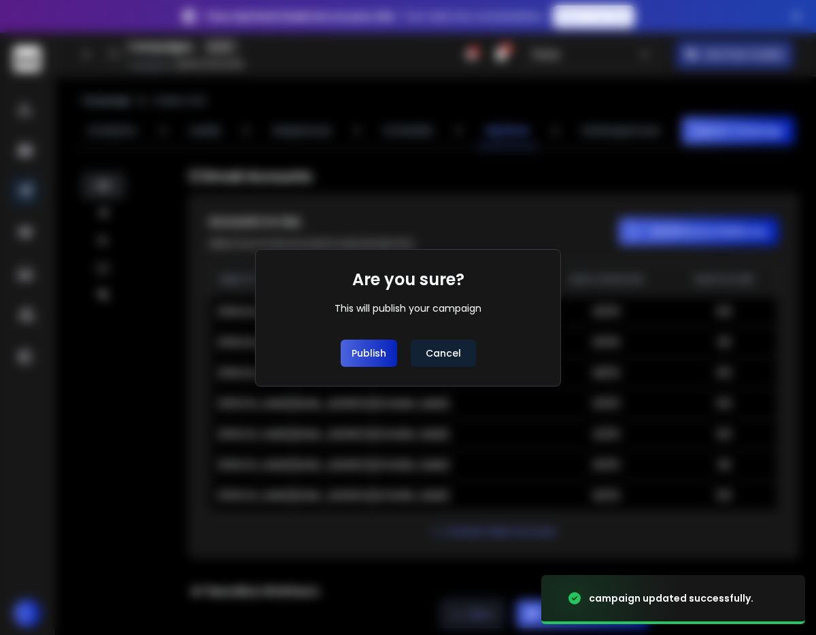
click at [369, 348] on button "Publish" at bounding box center [369, 352] width 56 height 27
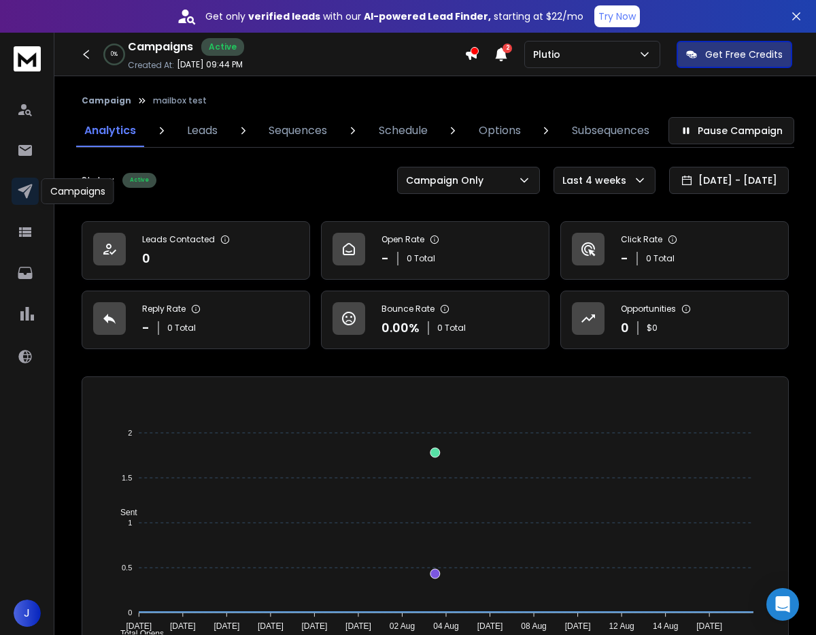
click at [33, 182] on link at bounding box center [25, 191] width 27 height 27
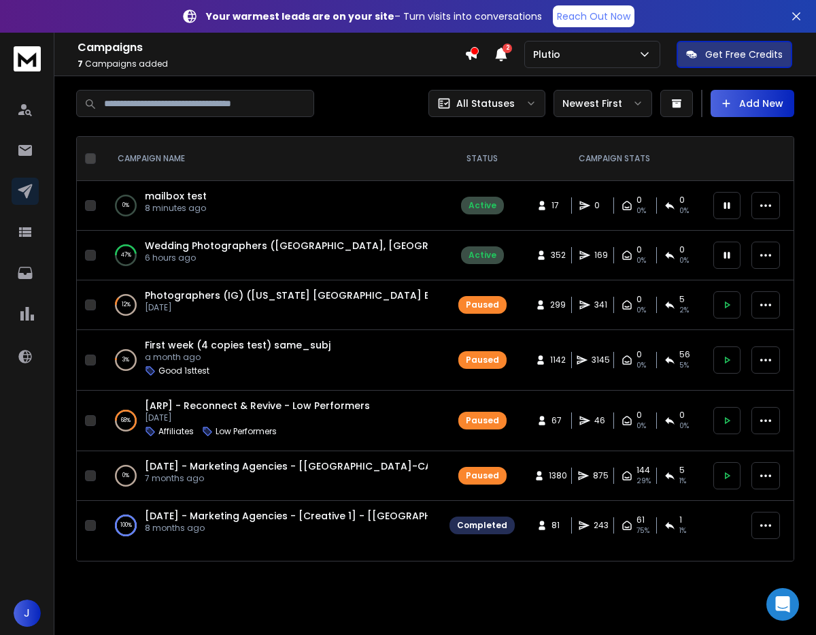
click at [170, 205] on p "8 minutes ago" at bounding box center [176, 208] width 62 height 11
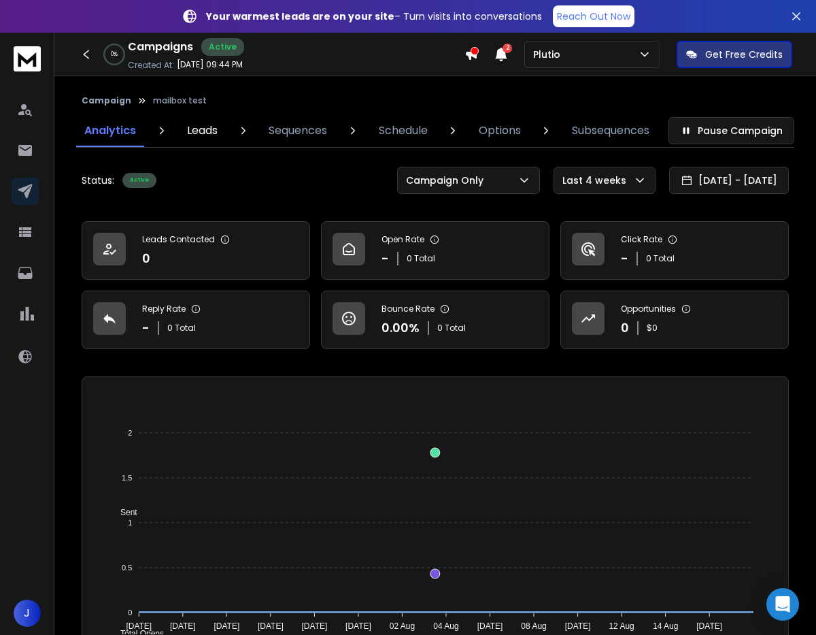
click at [205, 131] on p "Leads" at bounding box center [202, 130] width 31 height 16
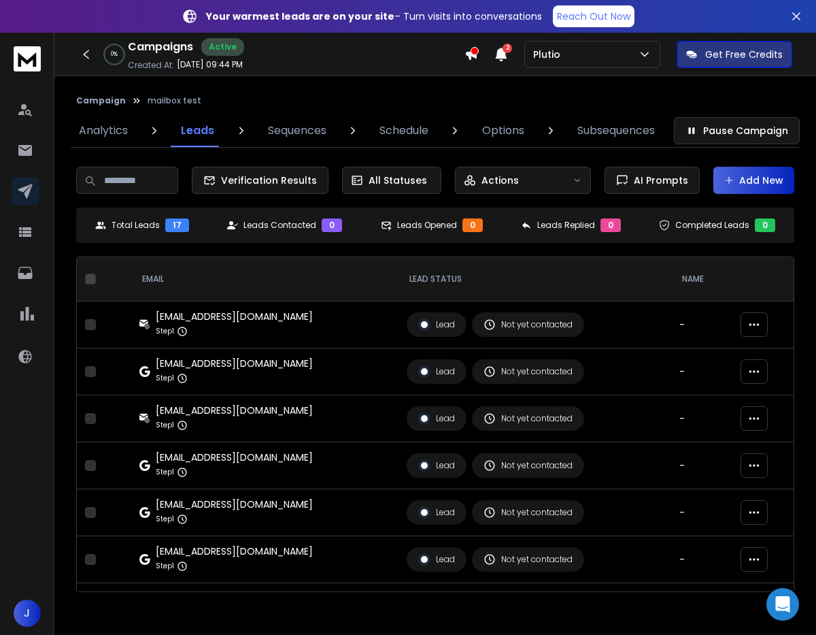
click at [751, 315] on button "button" at bounding box center [754, 324] width 27 height 24
click at [758, 318] on button "button" at bounding box center [754, 324] width 27 height 24
click at [537, 323] on div "Not yet contacted" at bounding box center [528, 324] width 89 height 12
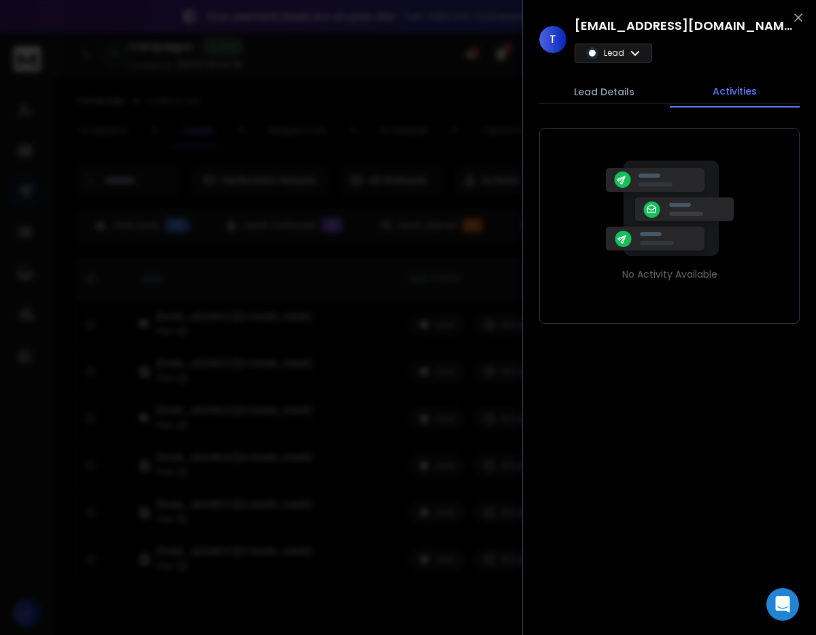
click at [713, 90] on button "Activities" at bounding box center [735, 91] width 131 height 31
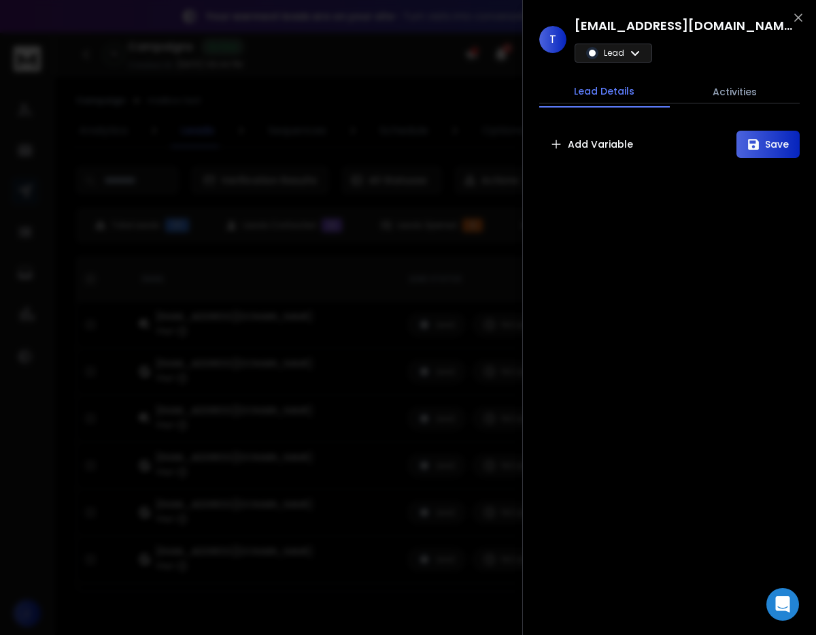
click at [605, 97] on button "Lead Details" at bounding box center [604, 91] width 131 height 31
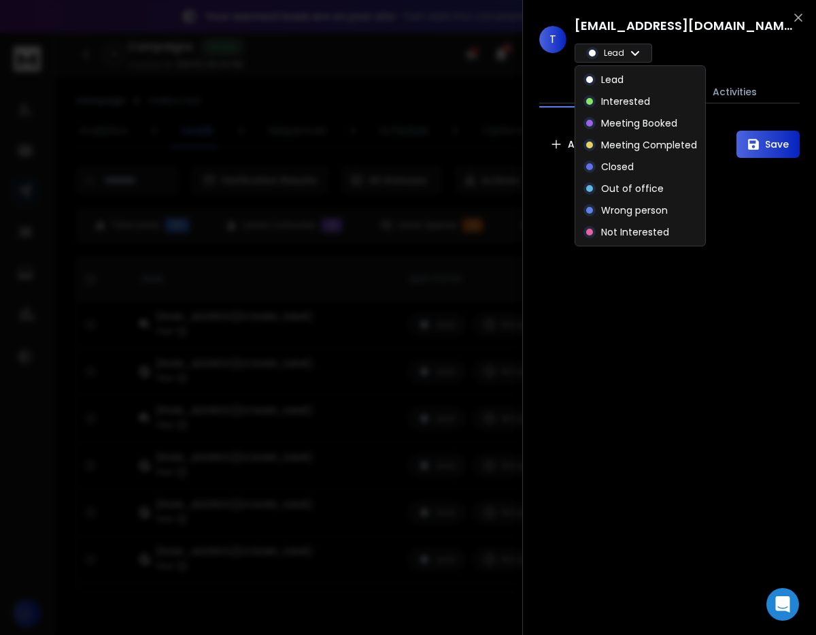
click at [620, 55] on body "Your warmest leads are on your site – Turn visits into conversations Reach Out …" at bounding box center [408, 317] width 816 height 635
click at [620, 56] on div at bounding box center [408, 317] width 816 height 635
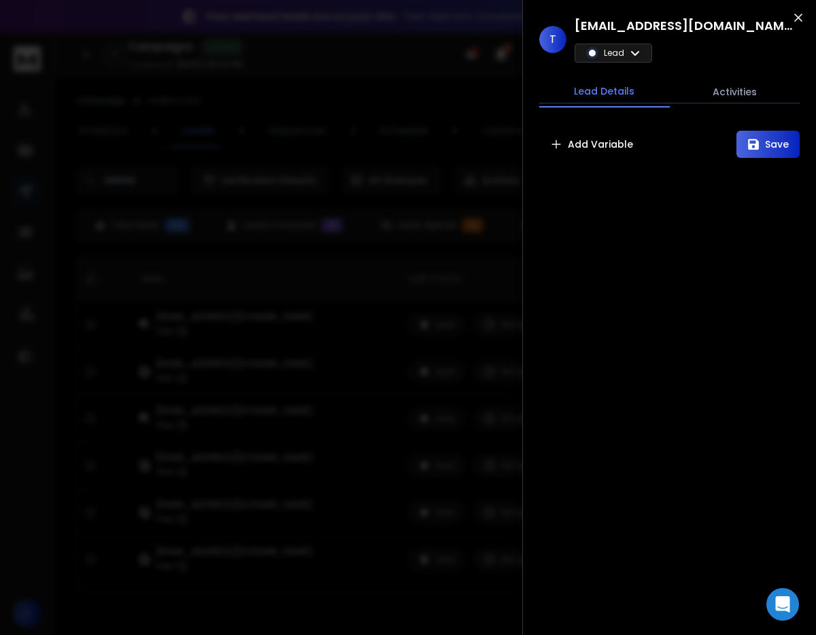
click at [798, 18] on icon "button" at bounding box center [799, 18] width 14 height 14
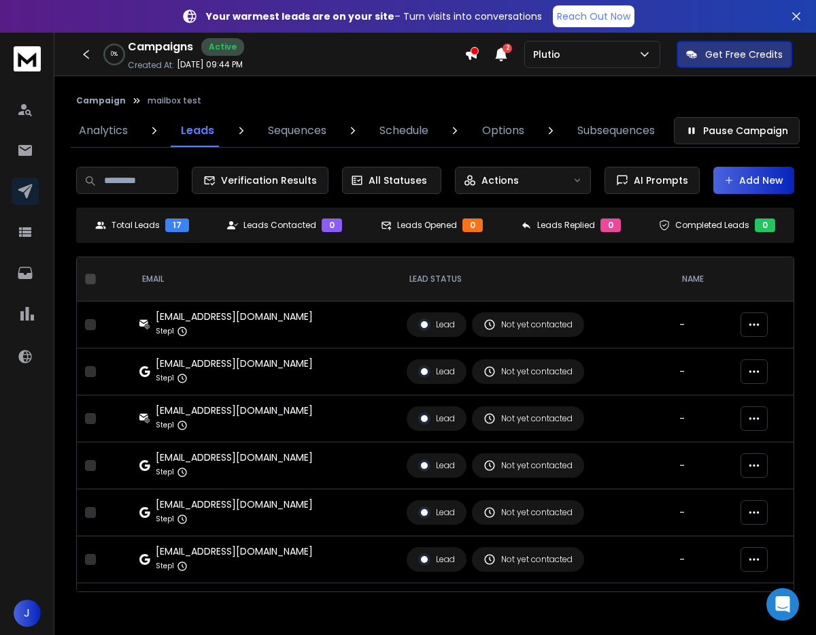
click at [204, 313] on div "[EMAIL_ADDRESS][DOMAIN_NAME]" at bounding box center [234, 316] width 157 height 14
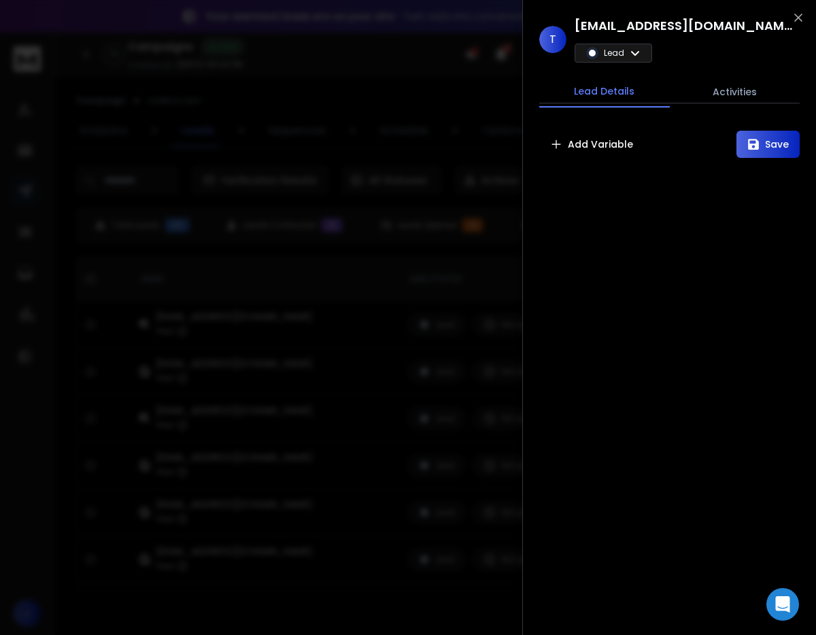
click at [425, 171] on div at bounding box center [408, 317] width 816 height 635
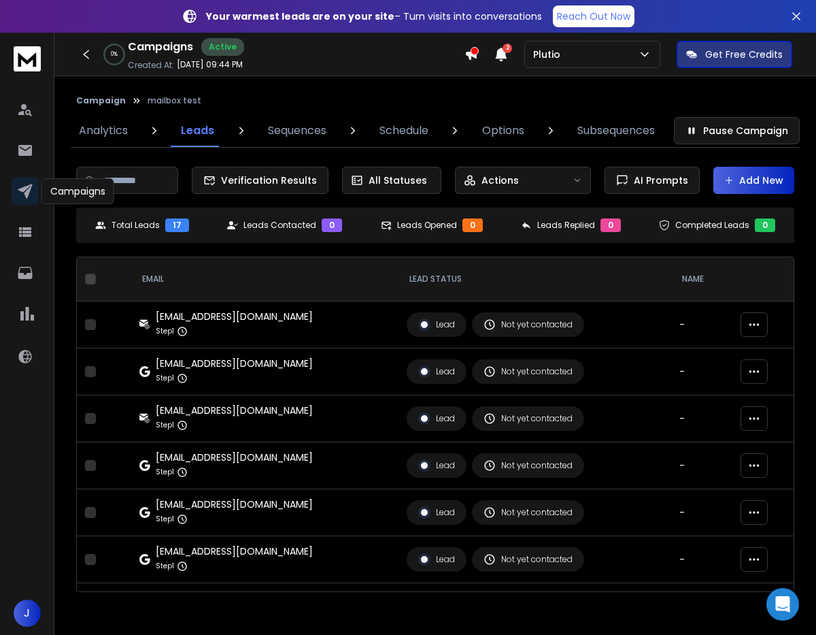
click at [24, 186] on icon at bounding box center [25, 191] width 14 height 14
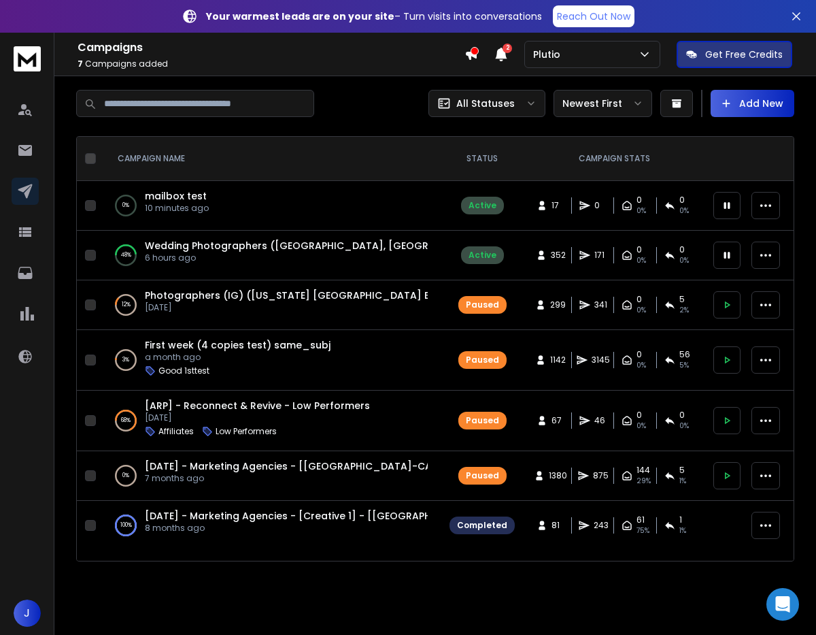
click at [582, 107] on button "Newest First" at bounding box center [603, 103] width 99 height 27
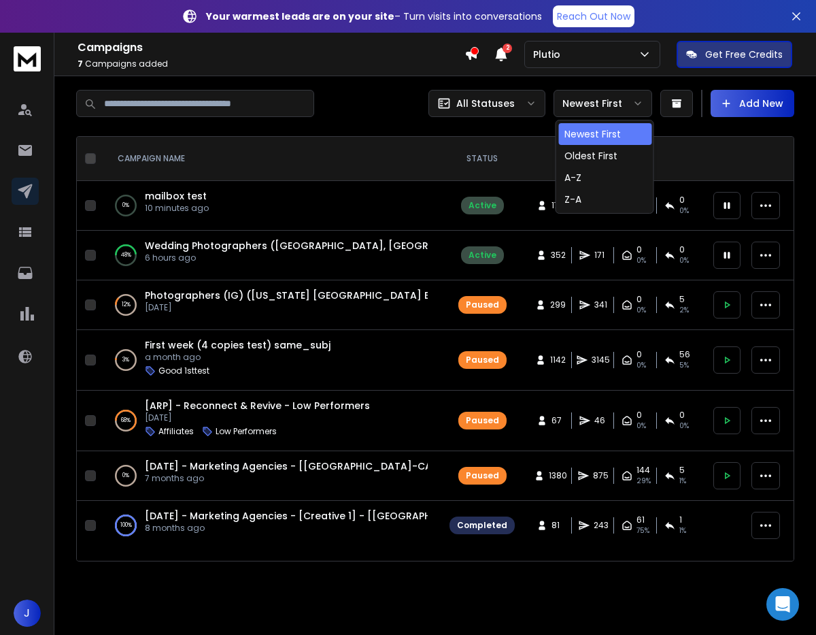
click at [582, 107] on button "Newest First" at bounding box center [603, 103] width 99 height 27
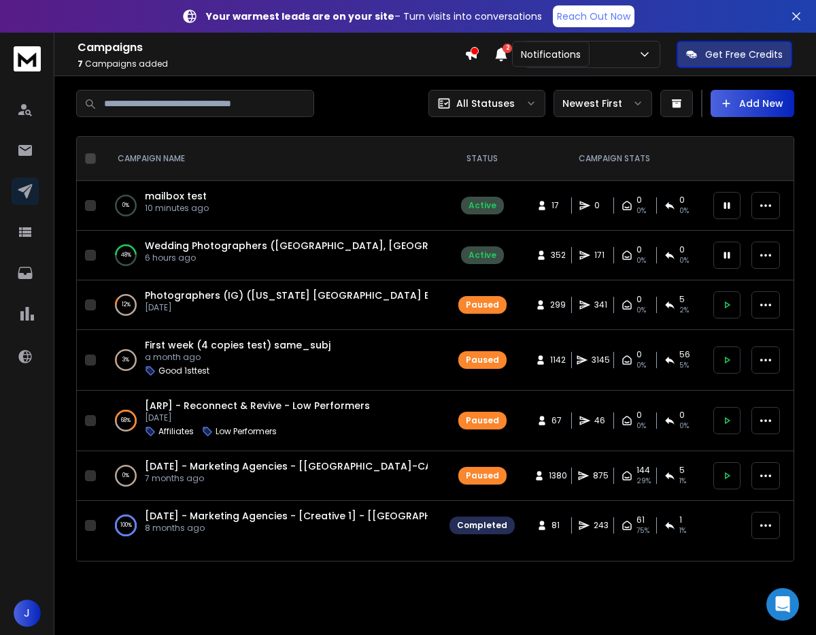
click at [503, 54] on icon at bounding box center [501, 54] width 12 height 14
click at [359, 265] on div "Wedding Photographers ([GEOGRAPHIC_DATA], [GEOGRAPHIC_DATA], [US_STATE], [GEOGR…" at bounding box center [286, 255] width 283 height 33
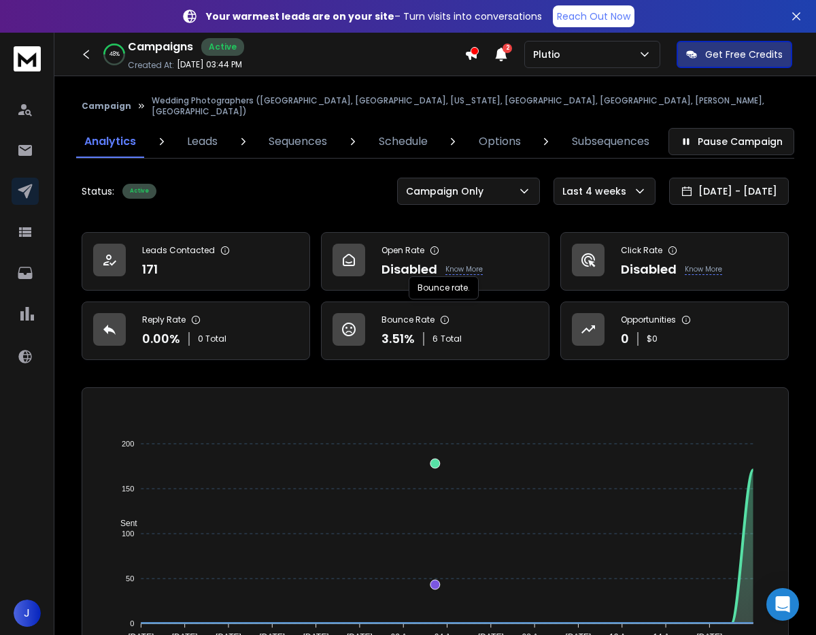
click at [446, 315] on icon at bounding box center [445, 320] width 10 height 10
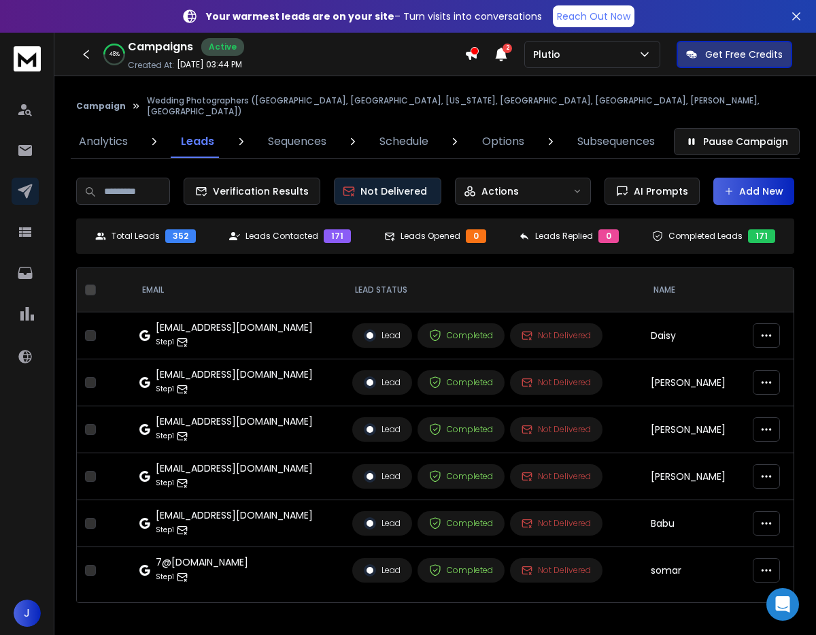
click at [422, 184] on p "Not Delivered" at bounding box center [393, 191] width 67 height 14
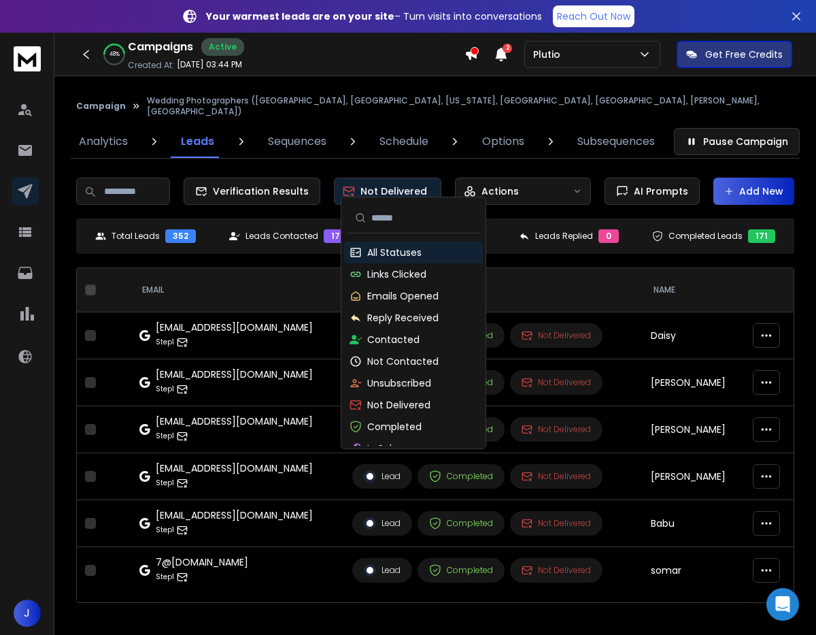
click at [422, 184] on p "Not Delivered" at bounding box center [393, 191] width 67 height 14
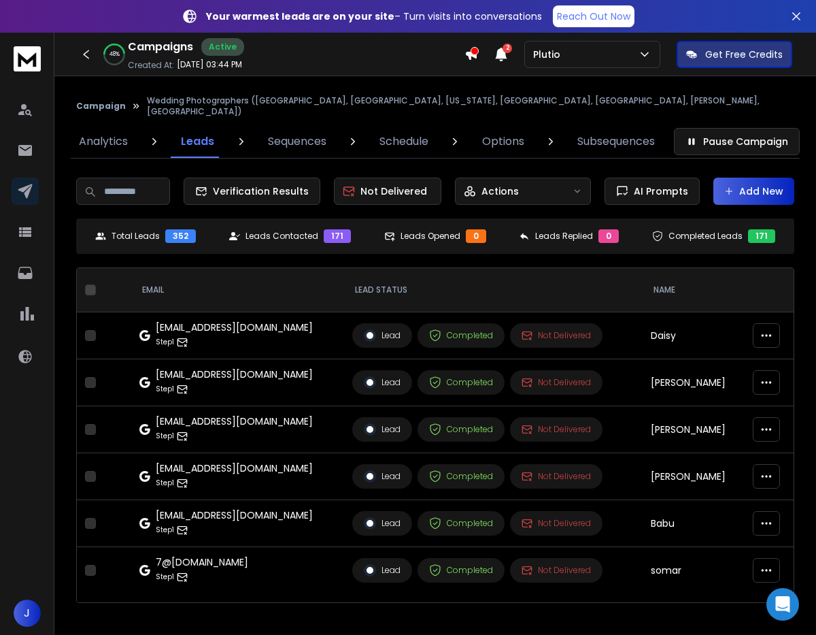
click at [583, 334] on div "Not Delivered" at bounding box center [556, 335] width 92 height 24
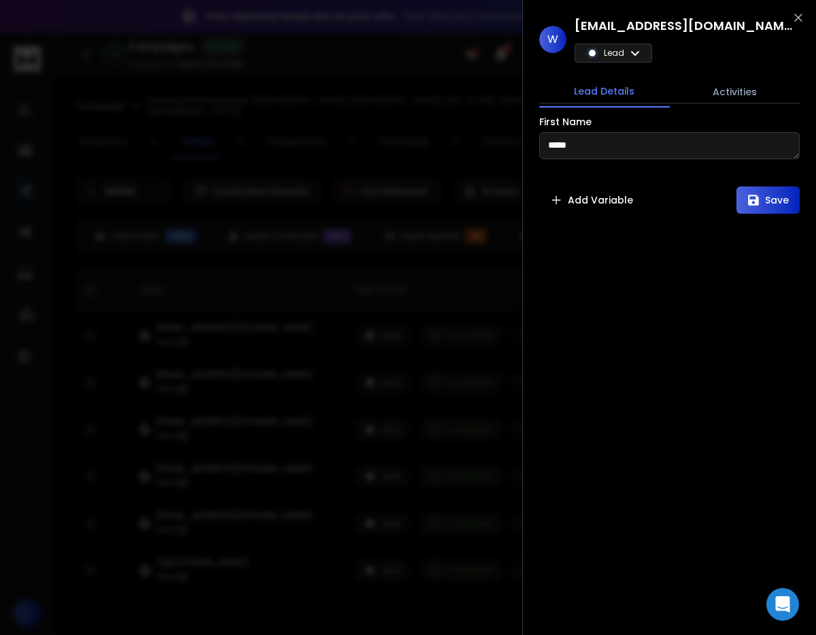
click at [745, 92] on button "Activities" at bounding box center [735, 92] width 131 height 30
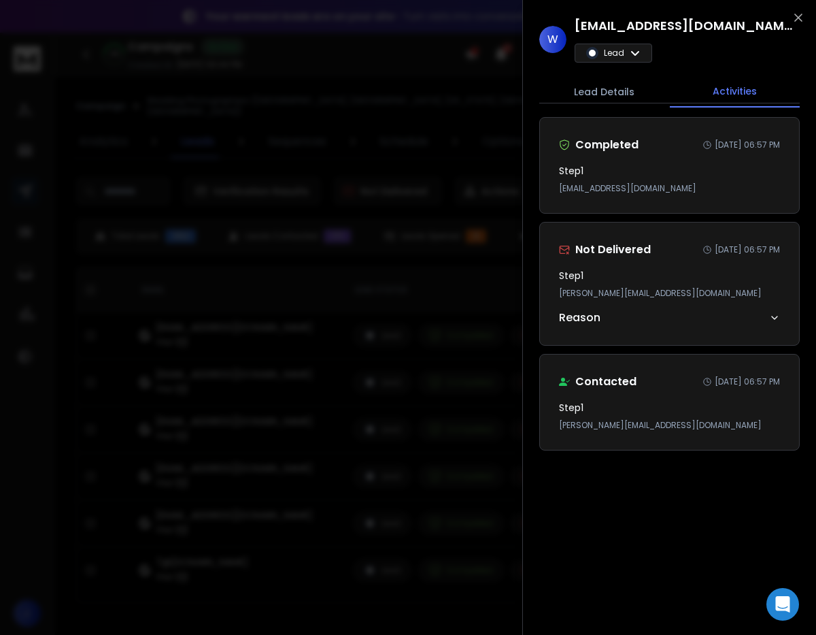
click at [488, 214] on div at bounding box center [408, 317] width 816 height 635
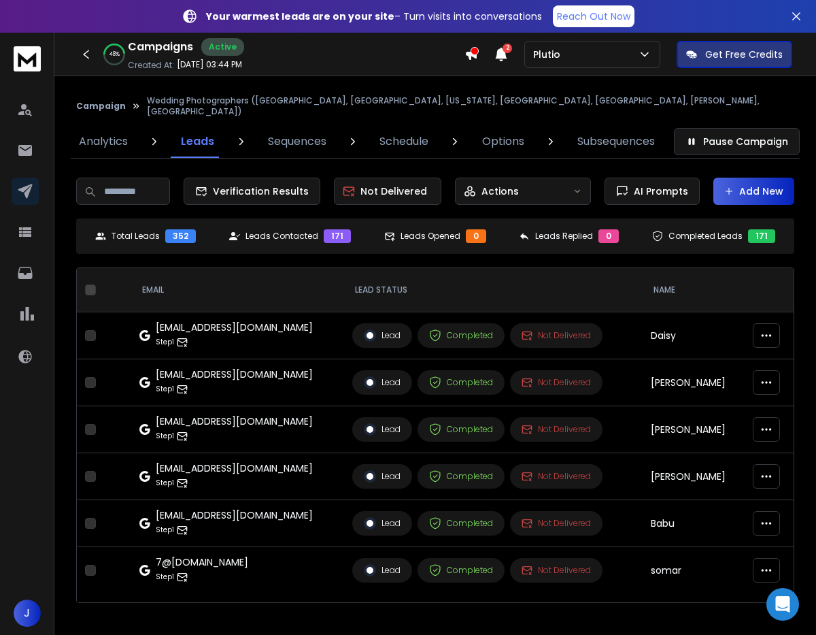
scroll to position [2, 0]
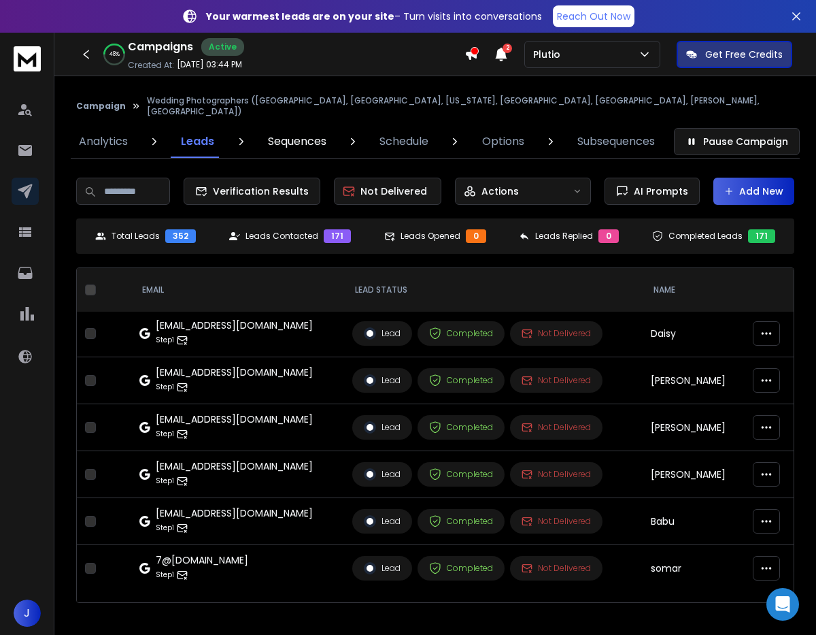
click at [328, 129] on link "Sequences" at bounding box center [297, 141] width 75 height 33
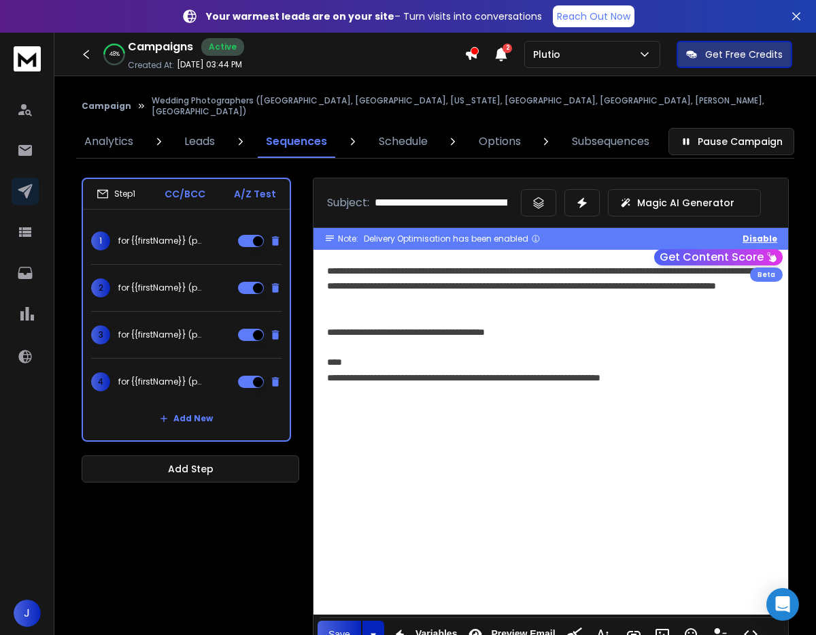
click at [354, 263] on div "**********" at bounding box center [551, 286] width 448 height 46
click at [405, 145] on link "Schedule" at bounding box center [403, 141] width 65 height 33
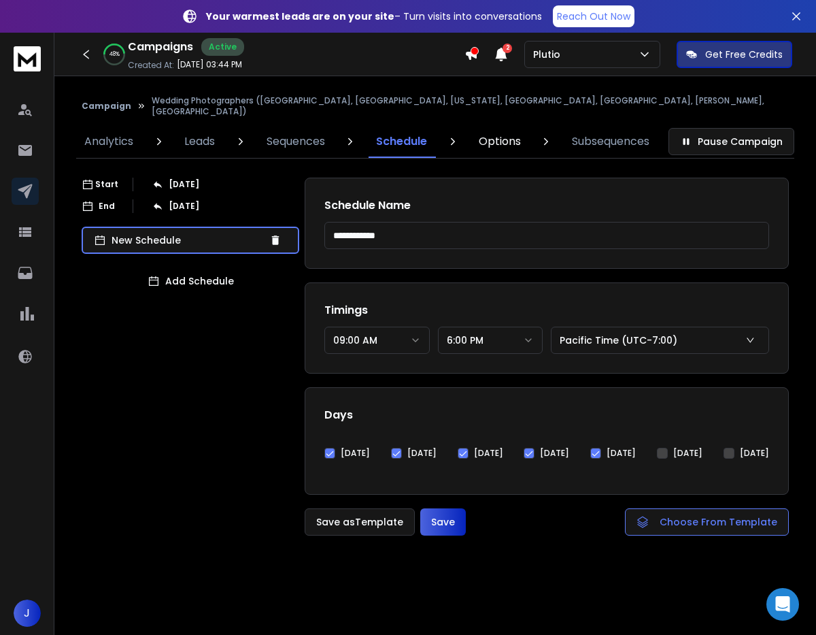
click at [510, 133] on p "Options" at bounding box center [500, 141] width 42 height 16
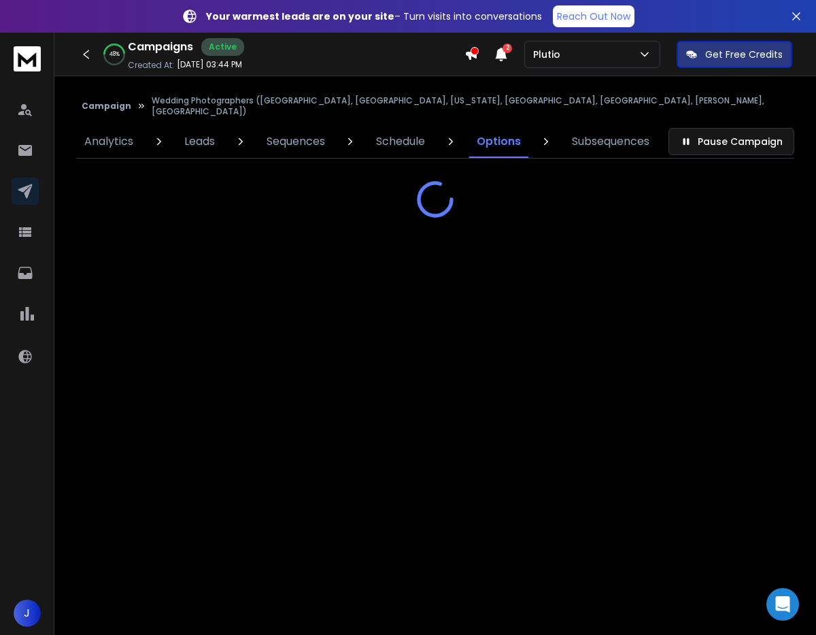
select select "*"
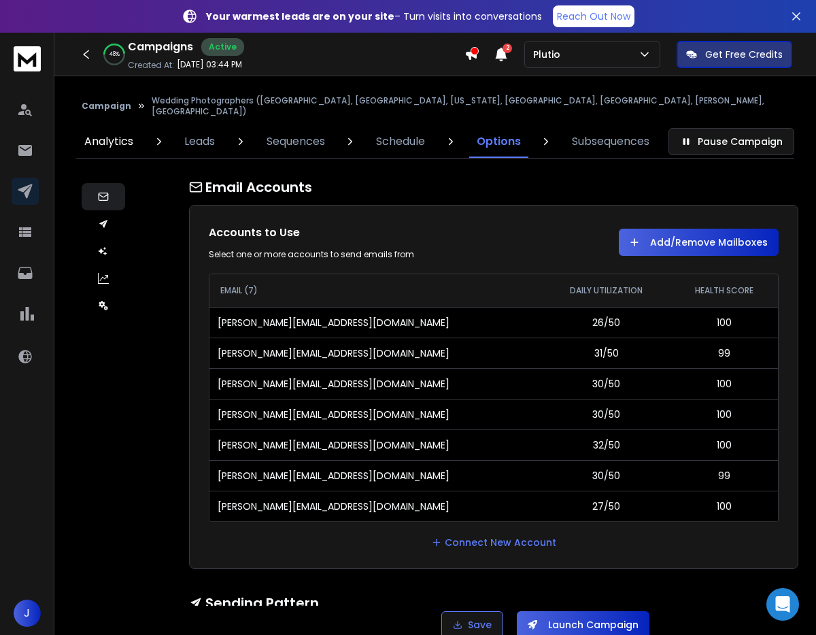
click at [110, 133] on p "Analytics" at bounding box center [108, 141] width 49 height 16
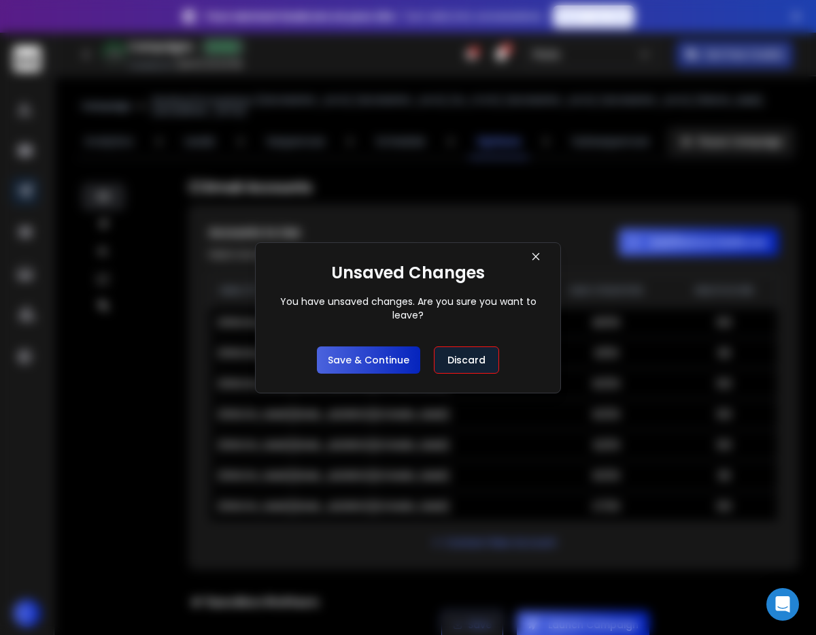
click at [456, 348] on button "Discard" at bounding box center [466, 359] width 65 height 27
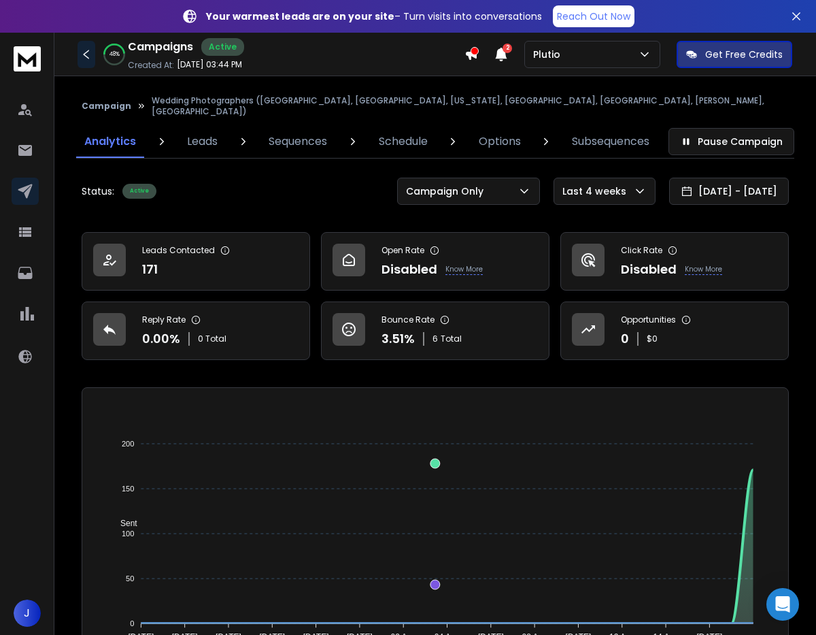
click at [89, 52] on icon at bounding box center [86, 54] width 12 height 12
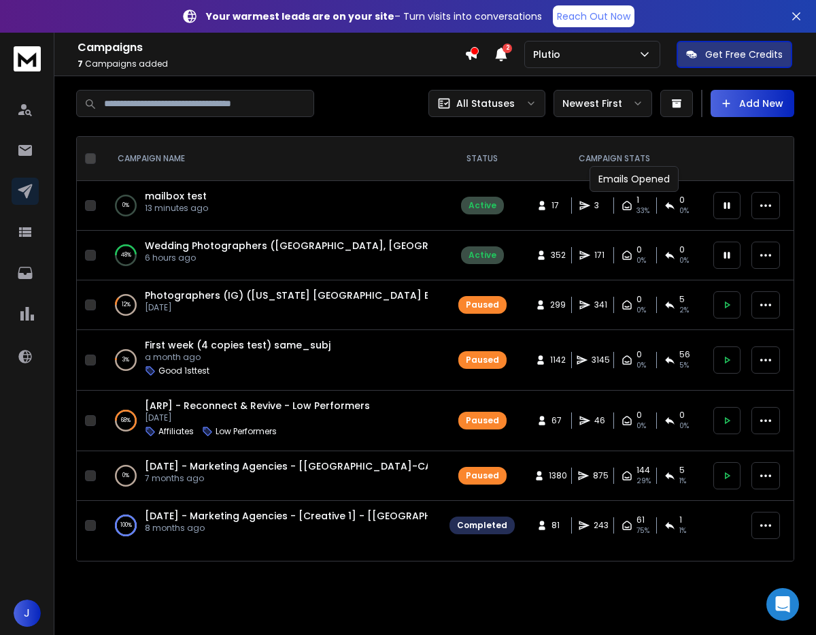
click at [629, 205] on icon at bounding box center [627, 205] width 8 height 8
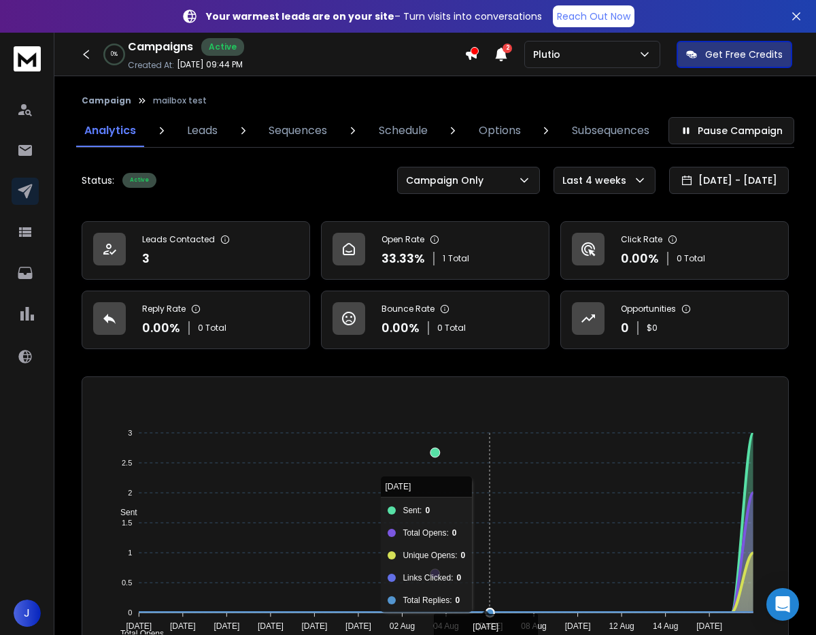
scroll to position [248, 0]
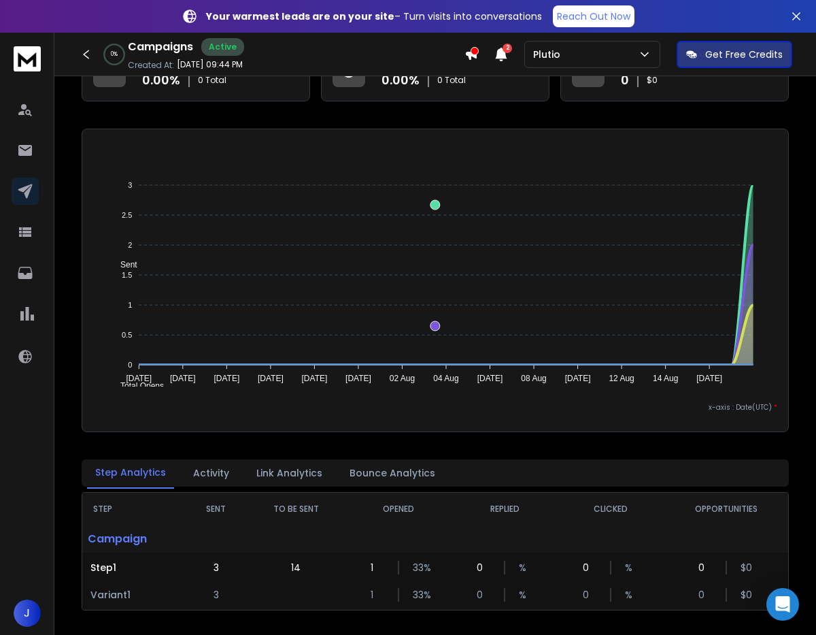
click at [224, 592] on div "3 3" at bounding box center [216, 580] width 45 height 41
click at [108, 573] on p "Step 1" at bounding box center [133, 567] width 87 height 14
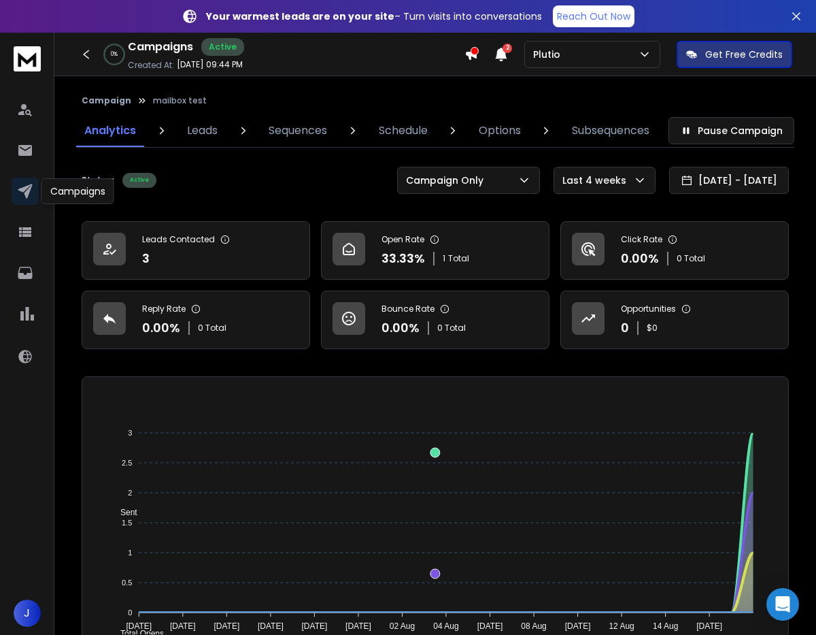
click at [35, 190] on link at bounding box center [25, 191] width 27 height 27
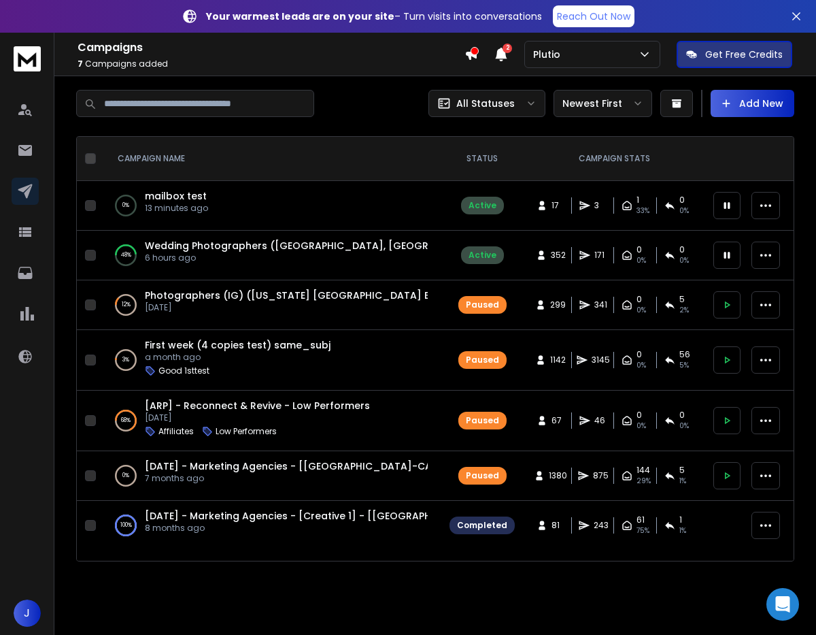
click at [173, 199] on span "mailbox test" at bounding box center [176, 196] width 62 height 14
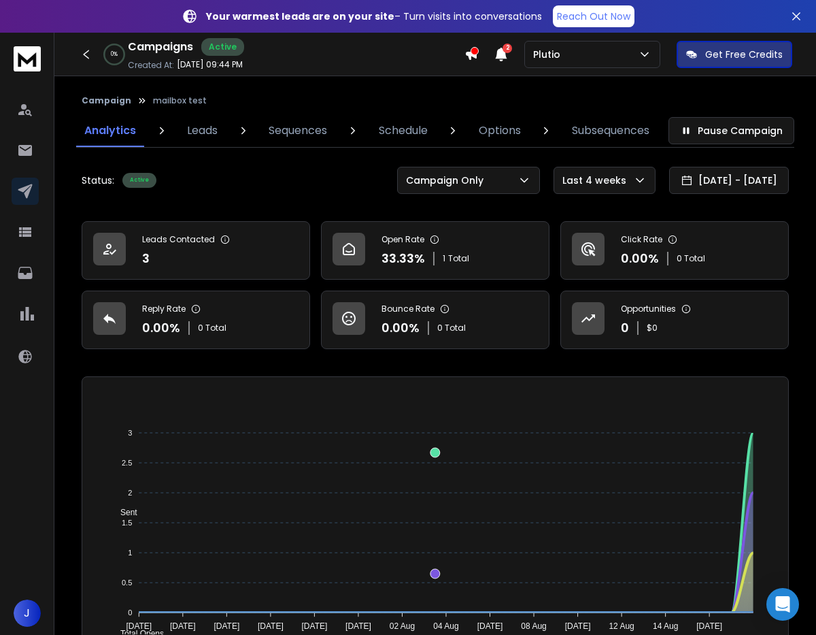
click at [178, 265] on div "3" at bounding box center [186, 258] width 88 height 19
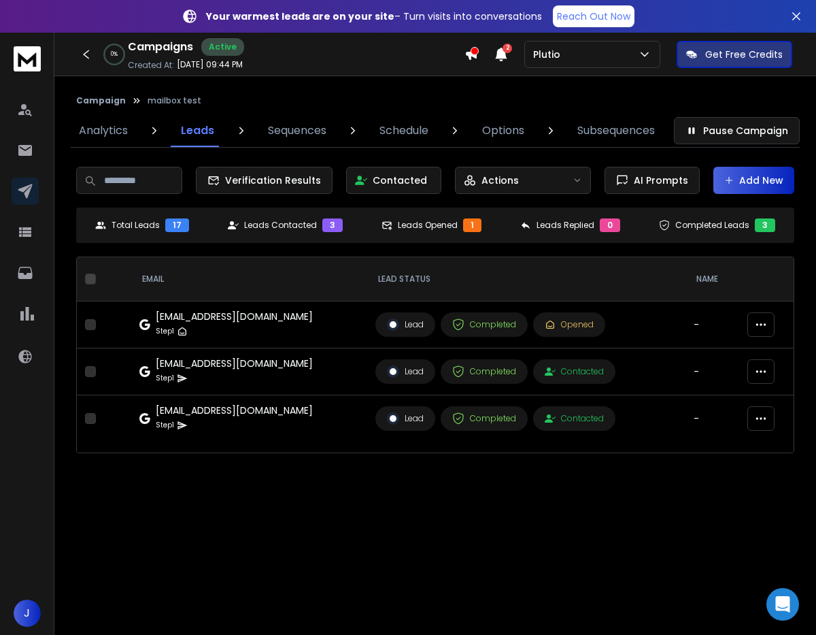
click at [55, 261] on div "Campaign mailbox test Analytics Leads Sequences Schedule Options Subsequences P…" at bounding box center [435, 267] width 773 height 382
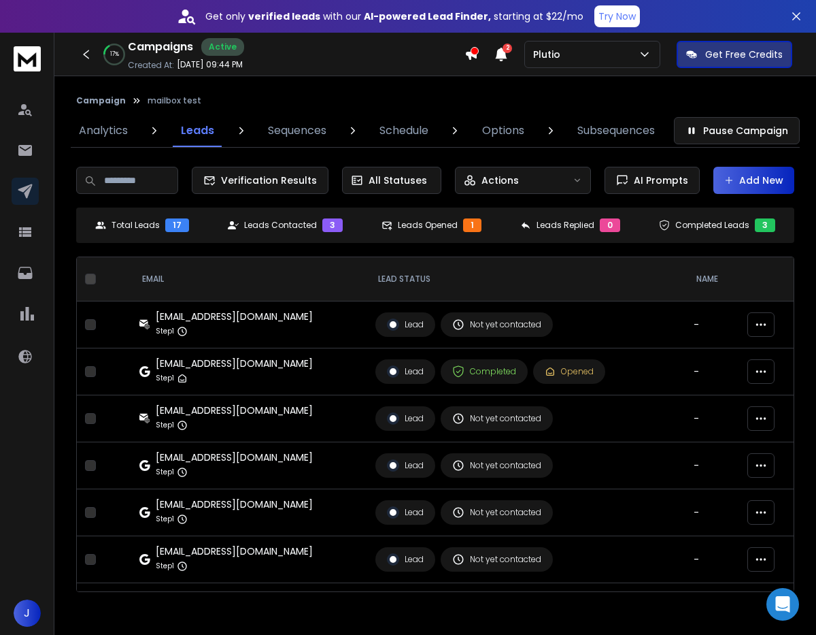
click at [266, 367] on div "ajaygoel999@gmail.com" at bounding box center [234, 363] width 157 height 14
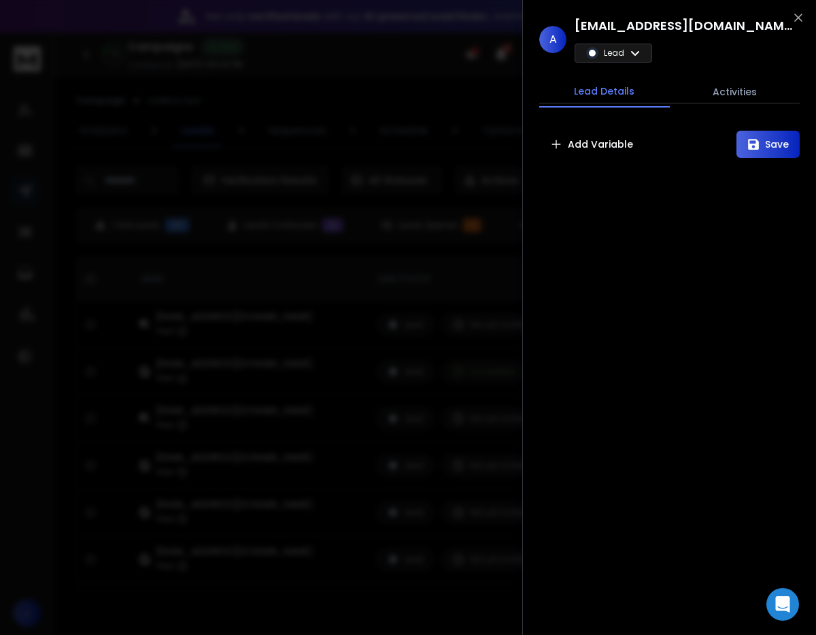
click at [292, 312] on div at bounding box center [408, 317] width 816 height 635
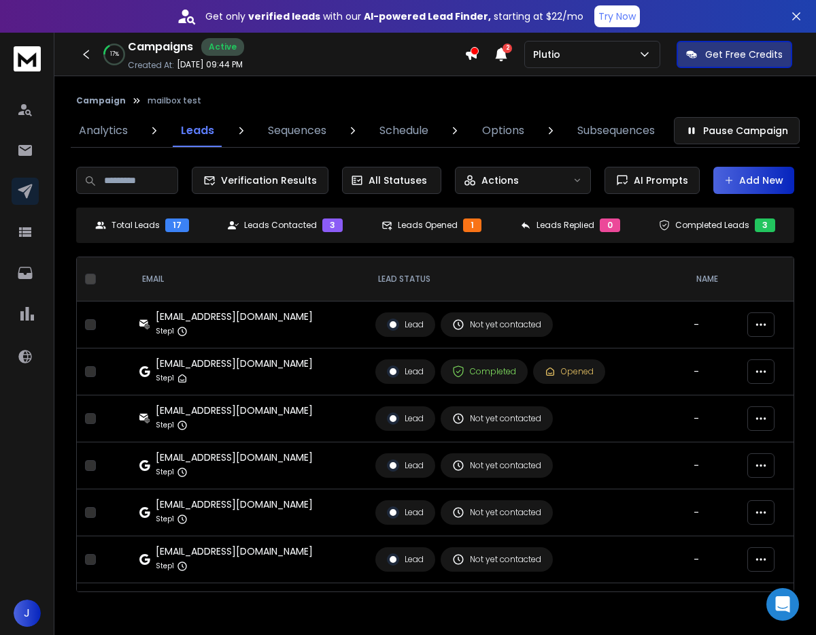
click at [290, 220] on p "Leads Contacted" at bounding box center [280, 225] width 73 height 11
click at [37, 155] on link at bounding box center [25, 150] width 27 height 27
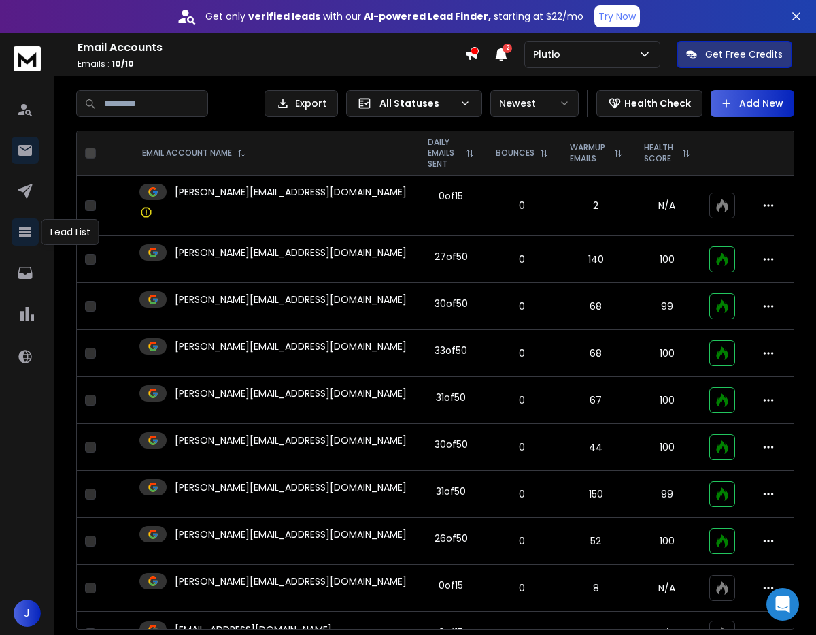
click at [20, 234] on icon at bounding box center [25, 232] width 12 height 10
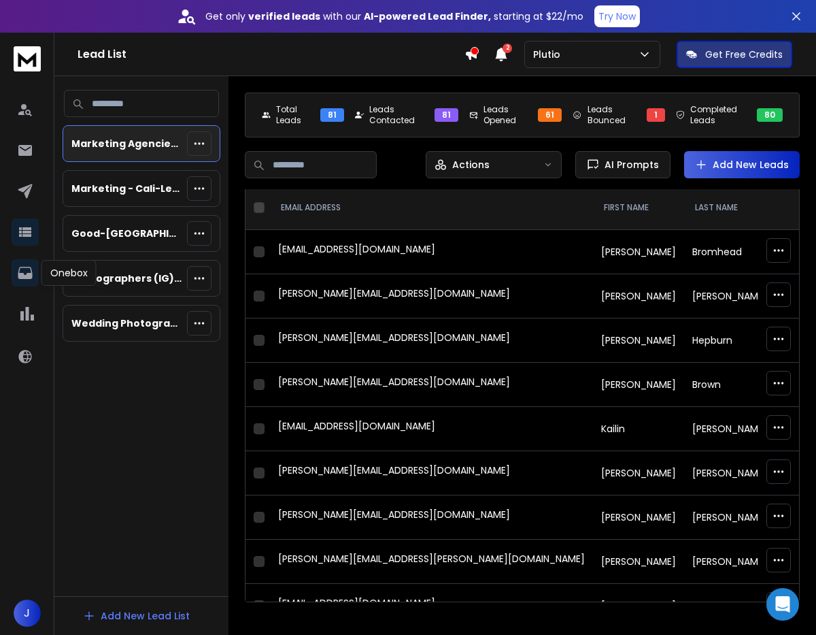
click at [21, 275] on icon at bounding box center [25, 273] width 14 height 12
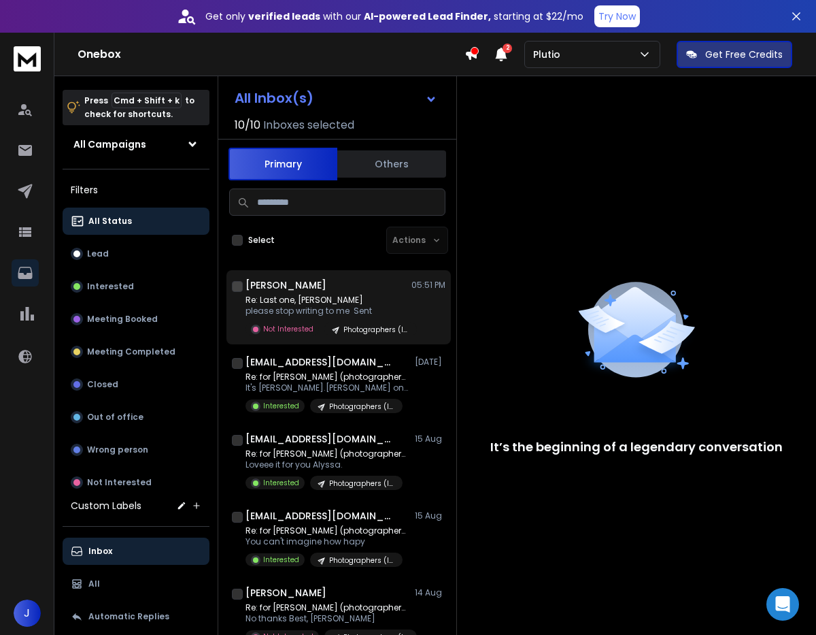
click at [342, 307] on p "please stop writing to me Sent" at bounding box center [327, 310] width 163 height 11
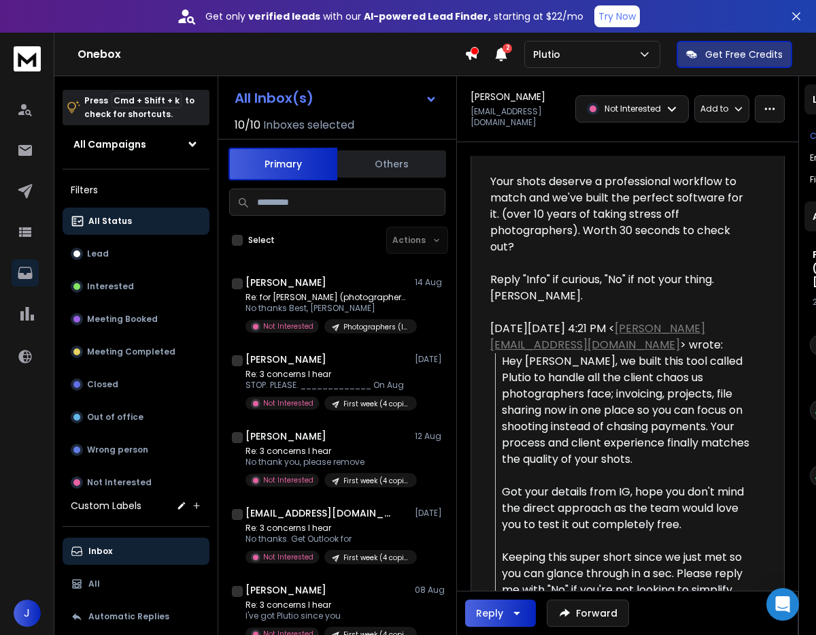
scroll to position [391, 0]
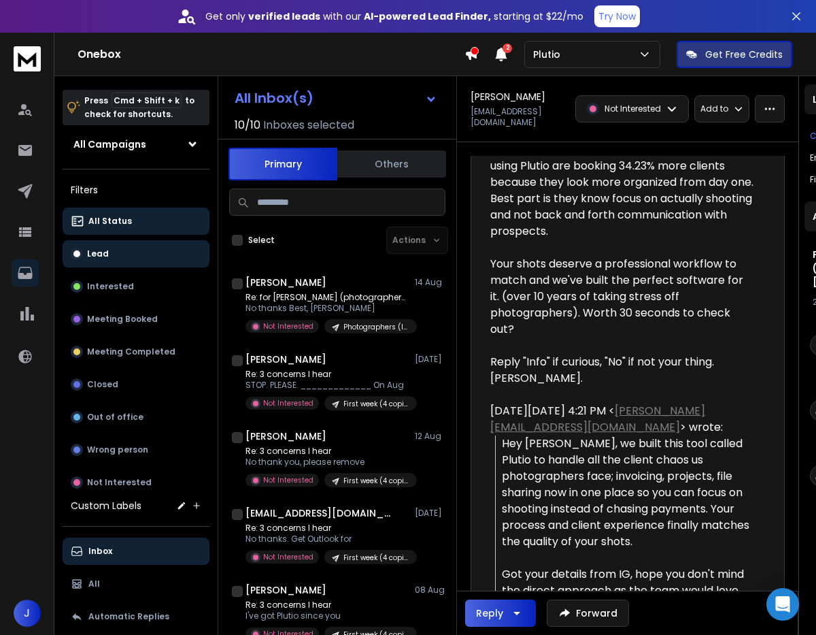
click at [92, 256] on p "Lead" at bounding box center [98, 253] width 22 height 11
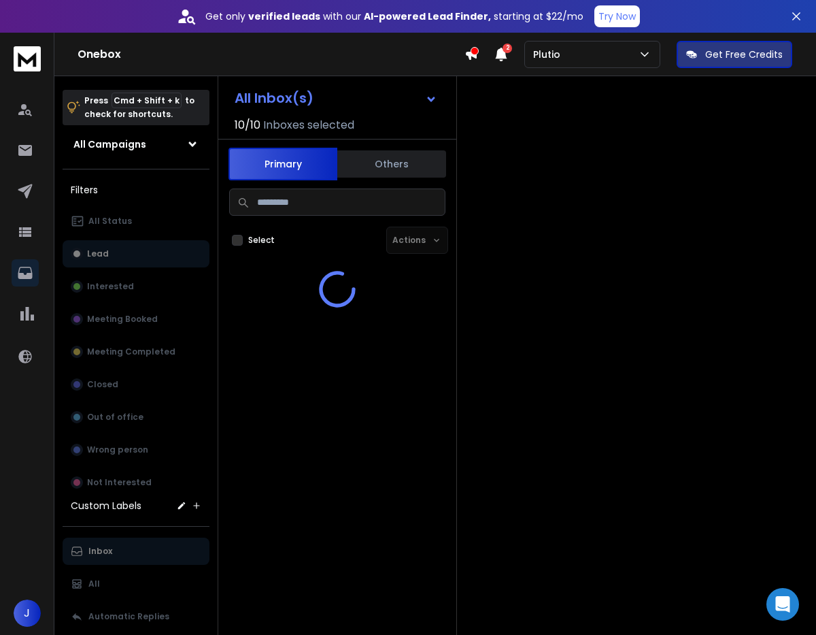
scroll to position [0, 0]
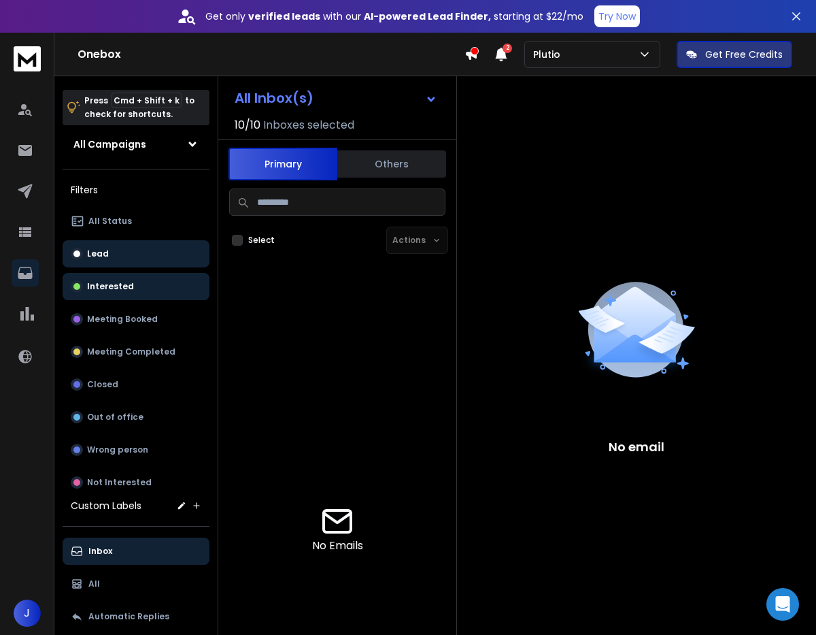
click at [91, 281] on p "Interested" at bounding box center [110, 286] width 47 height 11
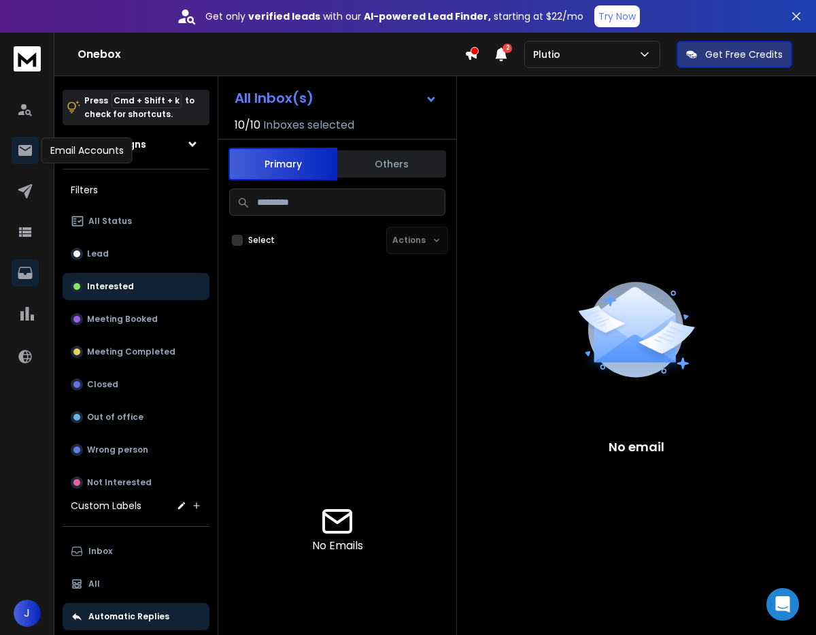
click at [32, 148] on icon at bounding box center [25, 150] width 16 height 16
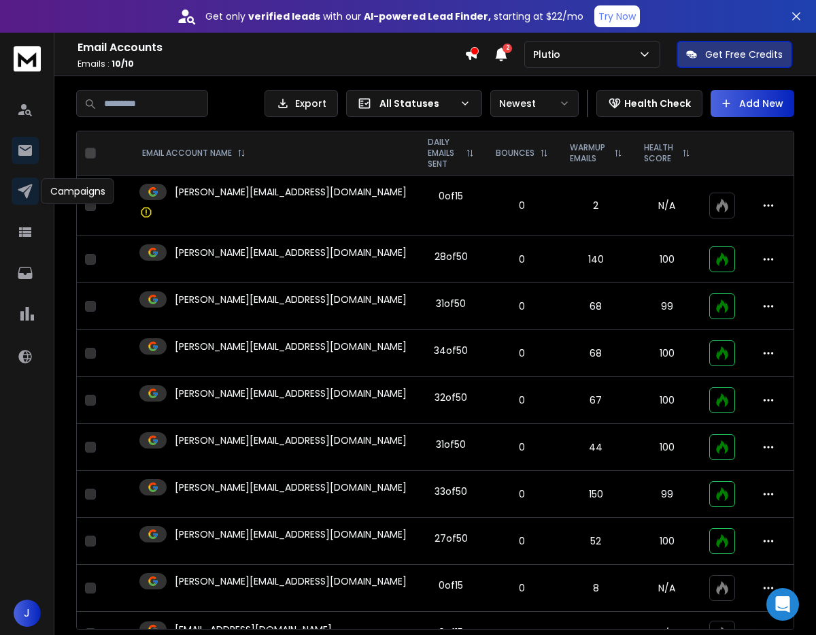
click at [20, 199] on link at bounding box center [25, 191] width 27 height 27
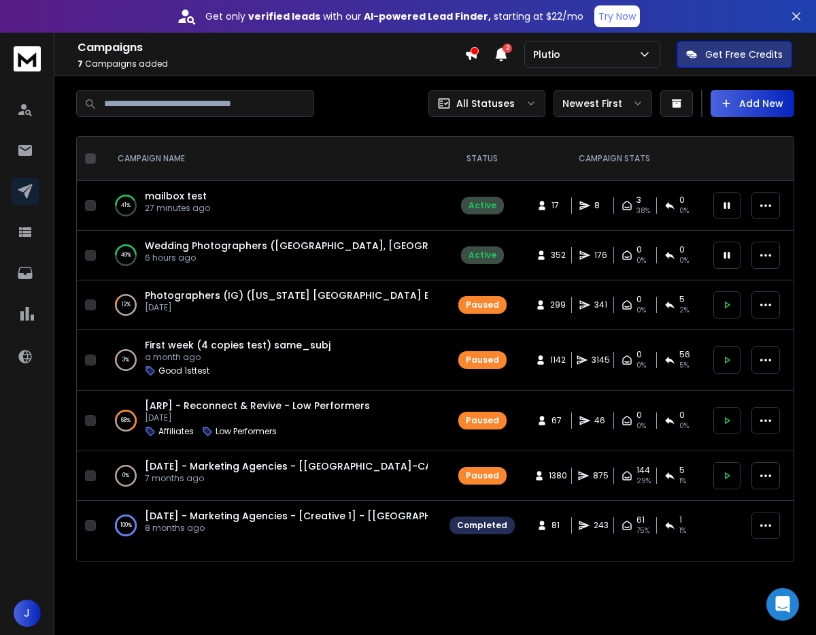
click at [257, 209] on div "41 % mailbox test 27 minutes ago" at bounding box center [271, 205] width 313 height 33
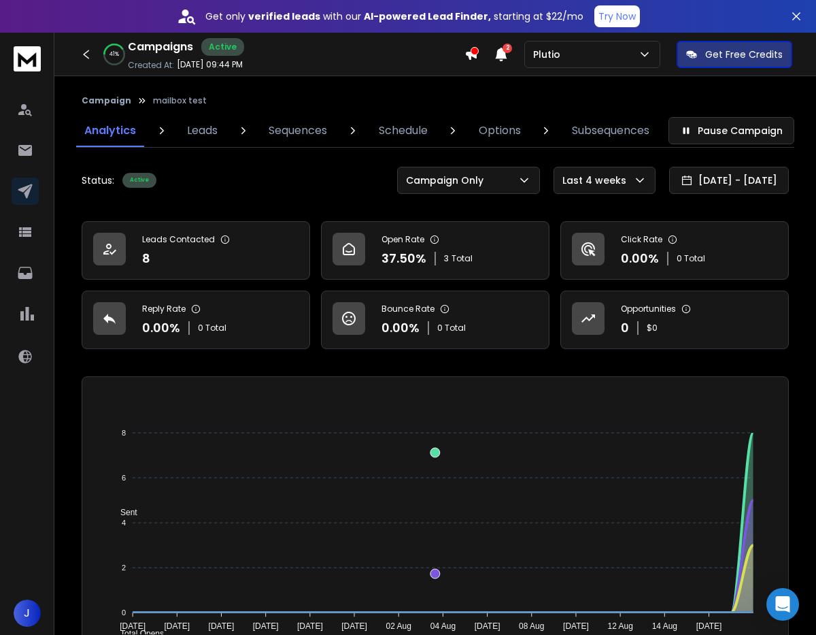
click at [235, 265] on link "Leads Contacted 8" at bounding box center [196, 250] width 229 height 58
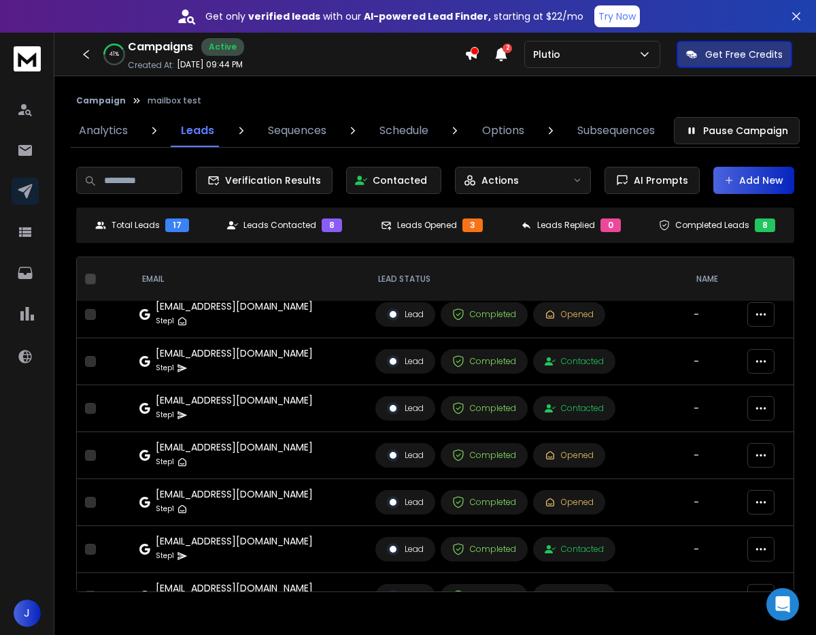
scroll to position [13, 0]
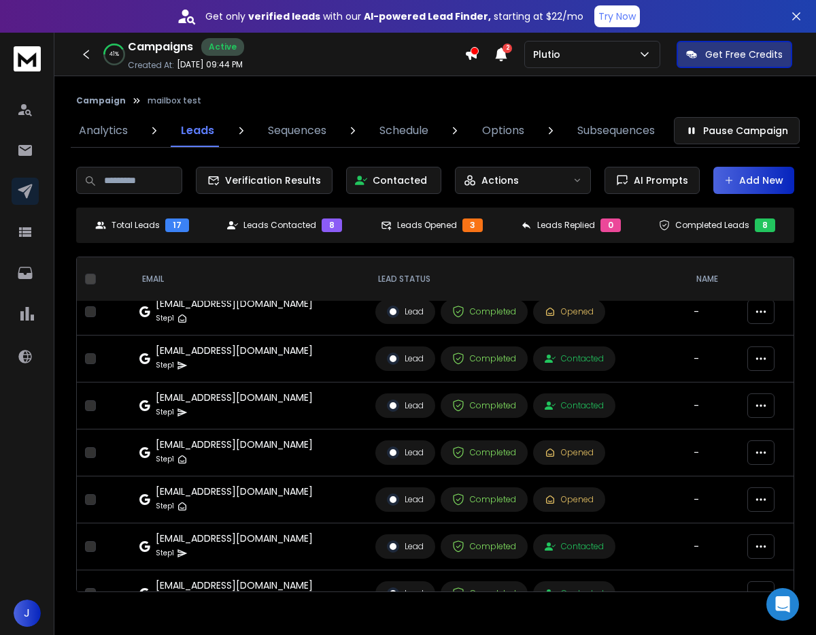
click at [199, 440] on div "[EMAIL_ADDRESS][DOMAIN_NAME]" at bounding box center [234, 444] width 157 height 14
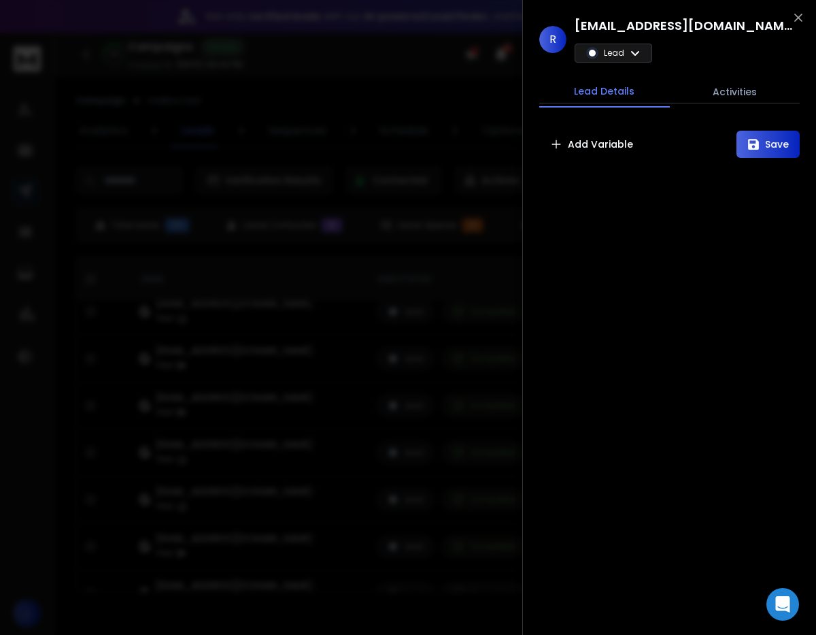
click at [220, 401] on div at bounding box center [408, 317] width 816 height 635
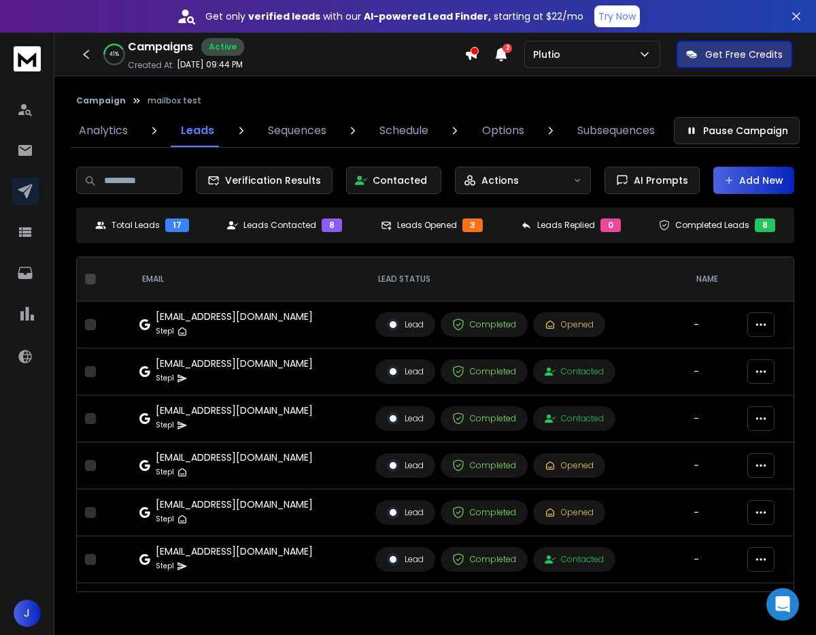
scroll to position [96, 0]
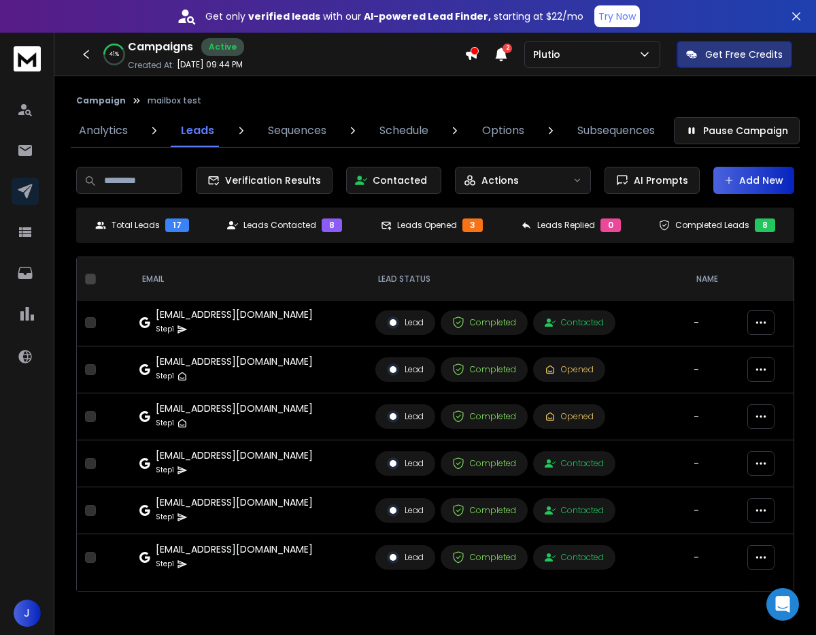
click at [124, 226] on p "Total Leads" at bounding box center [136, 225] width 48 height 11
click at [167, 225] on div "17" at bounding box center [177, 225] width 24 height 14
